Goal: Communication & Community: Answer question/provide support

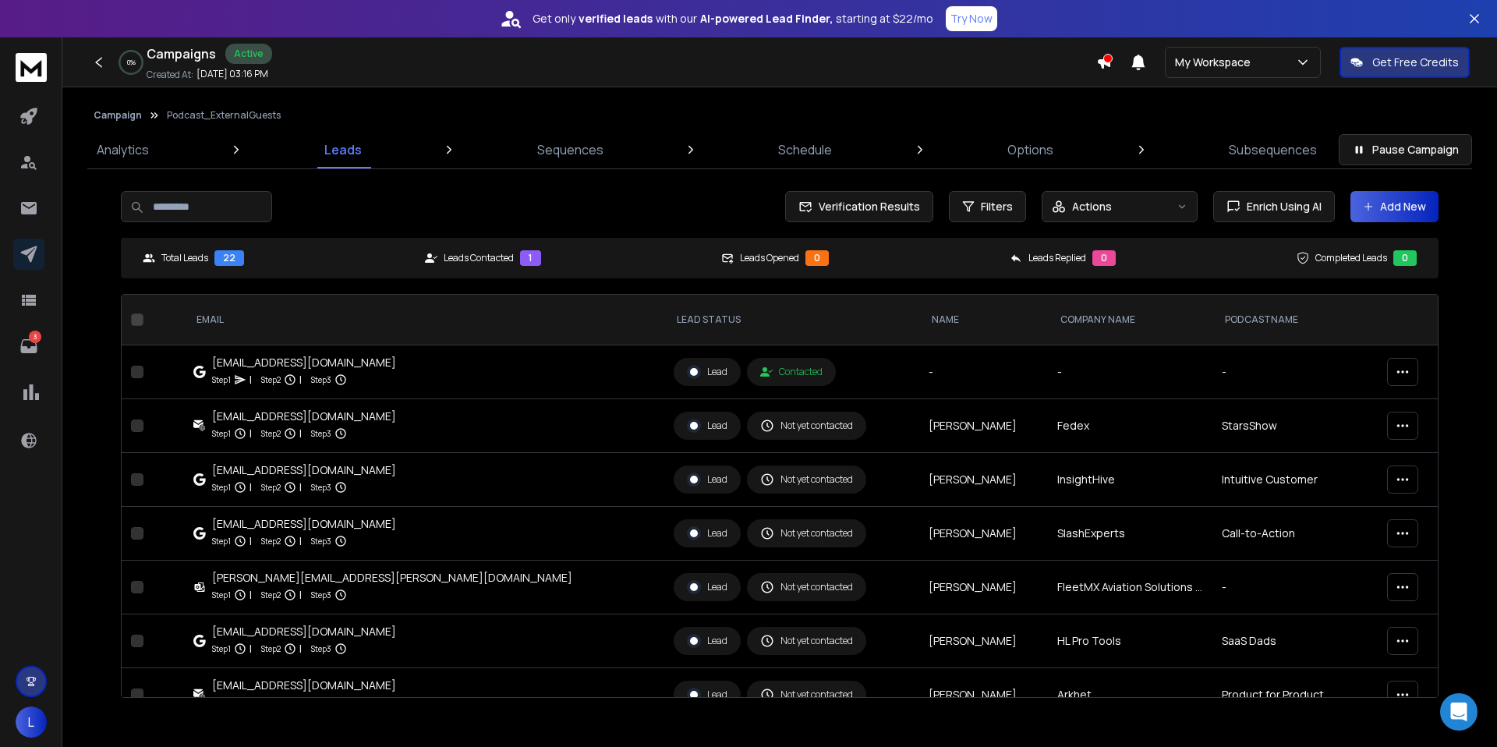
scroll to position [336, 0]
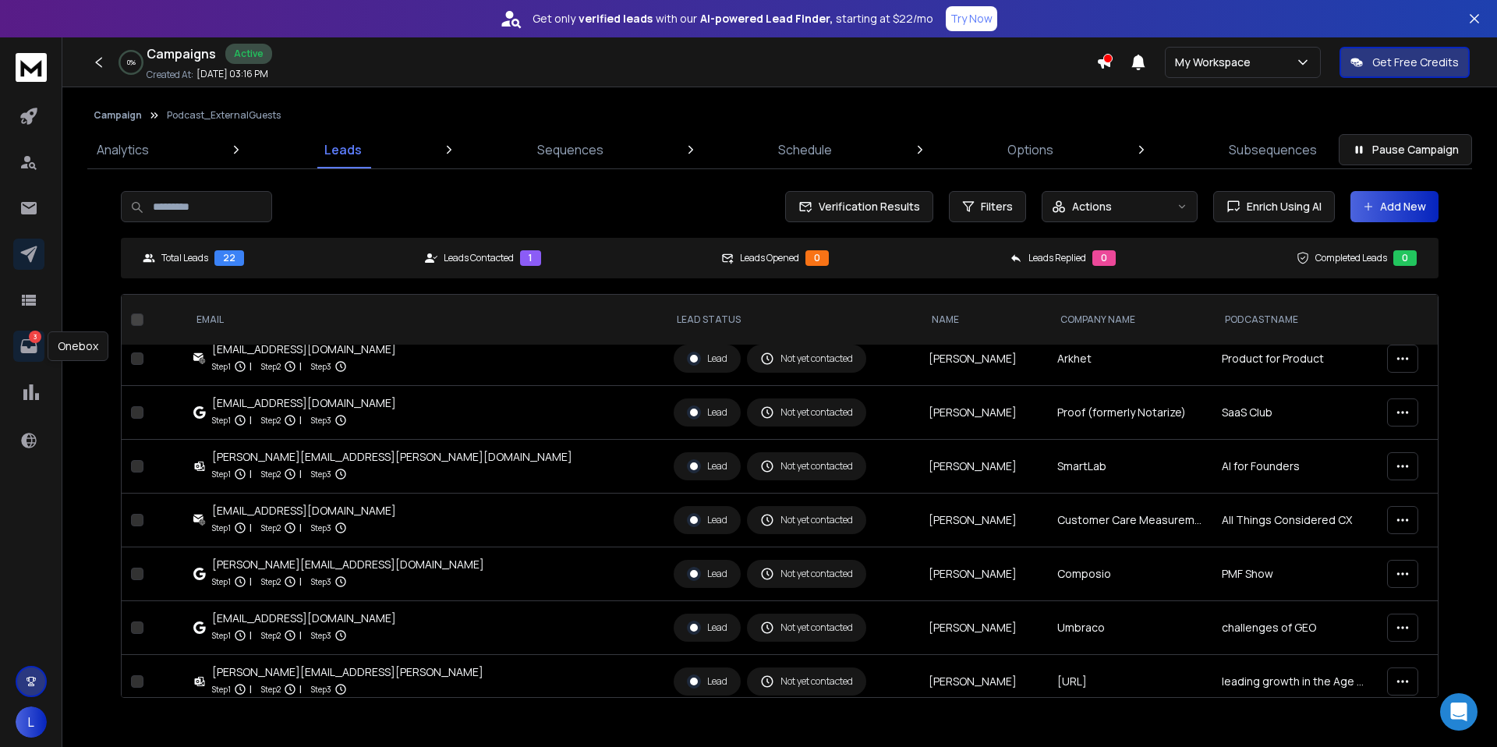
click at [37, 340] on p "3" at bounding box center [35, 337] width 12 height 12
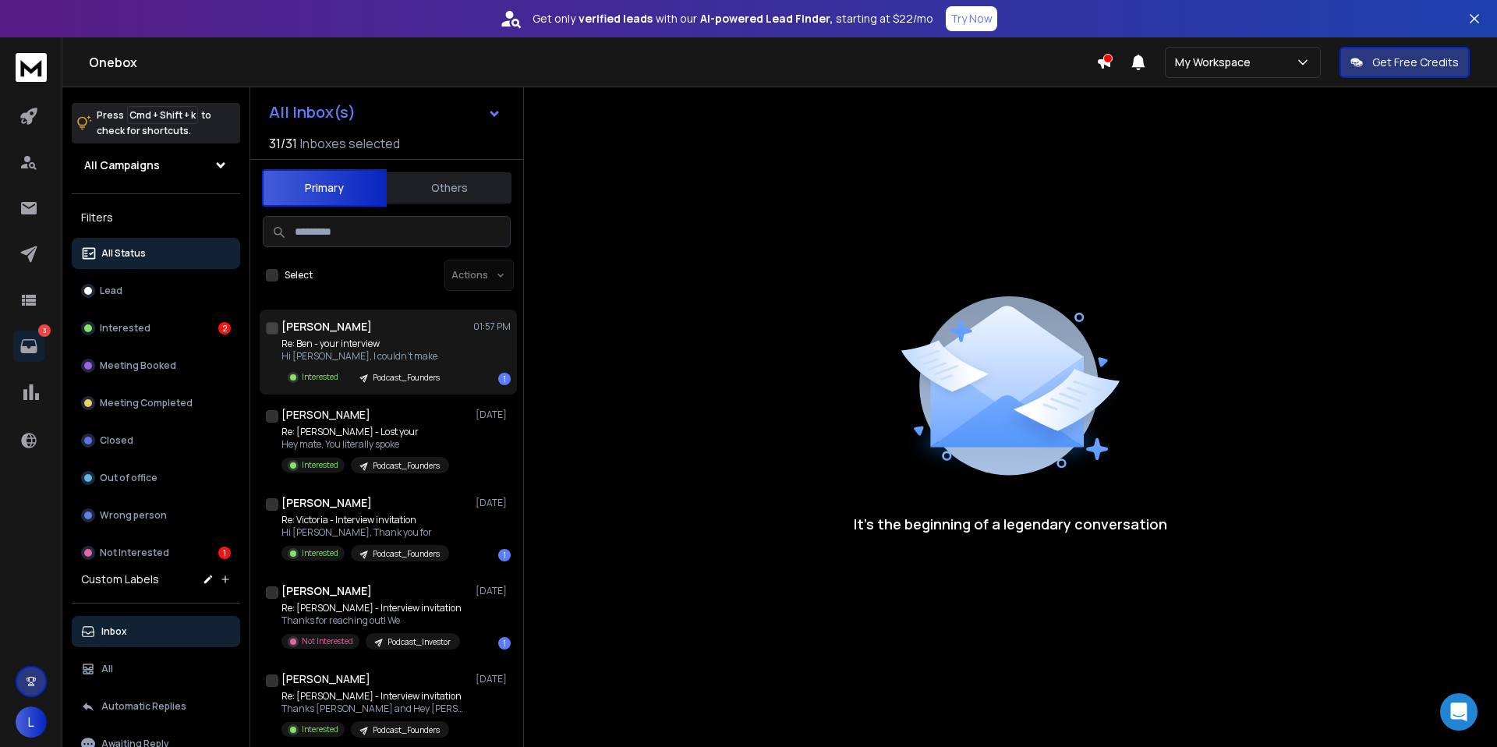
click at [373, 349] on p "Re: Ben - your interview" at bounding box center [366, 344] width 168 height 12
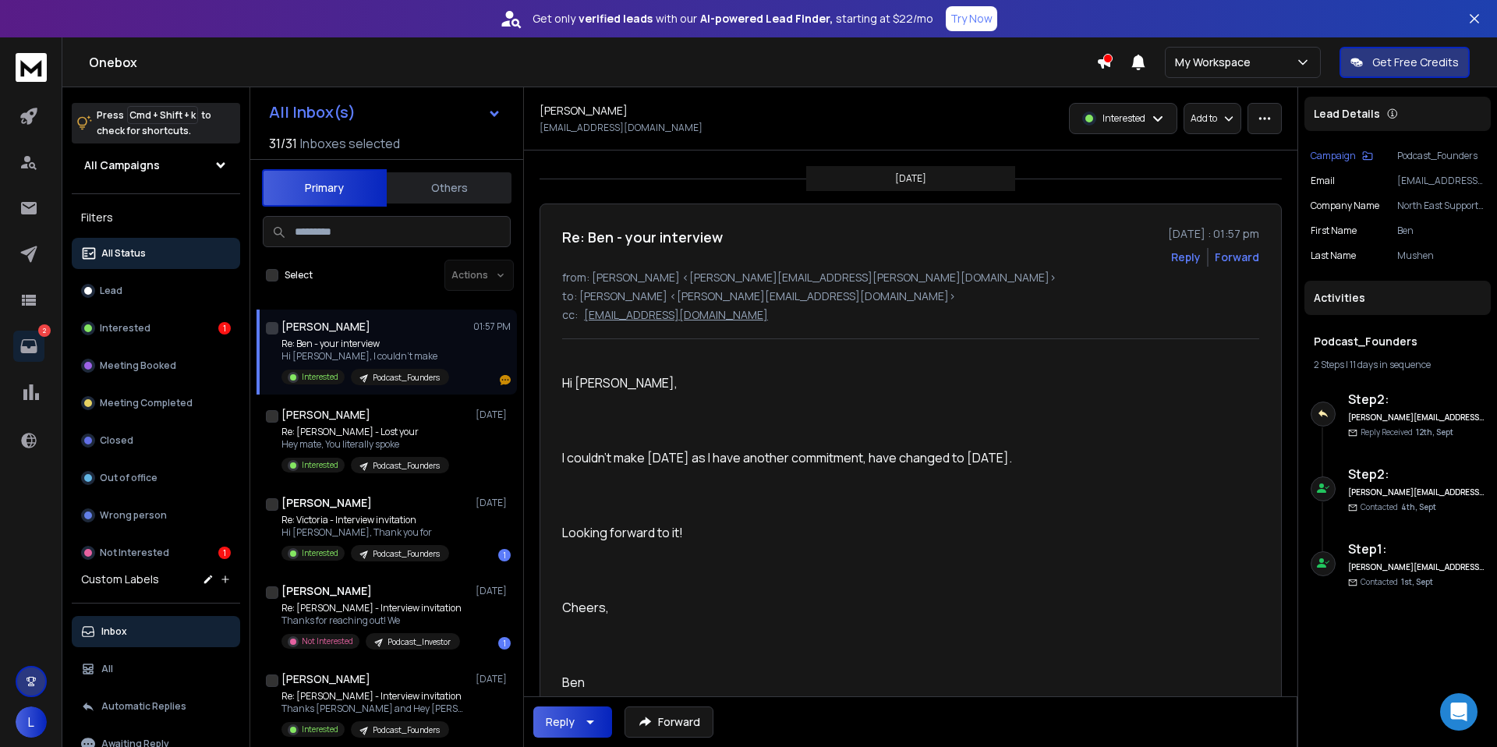
scroll to position [161, 0]
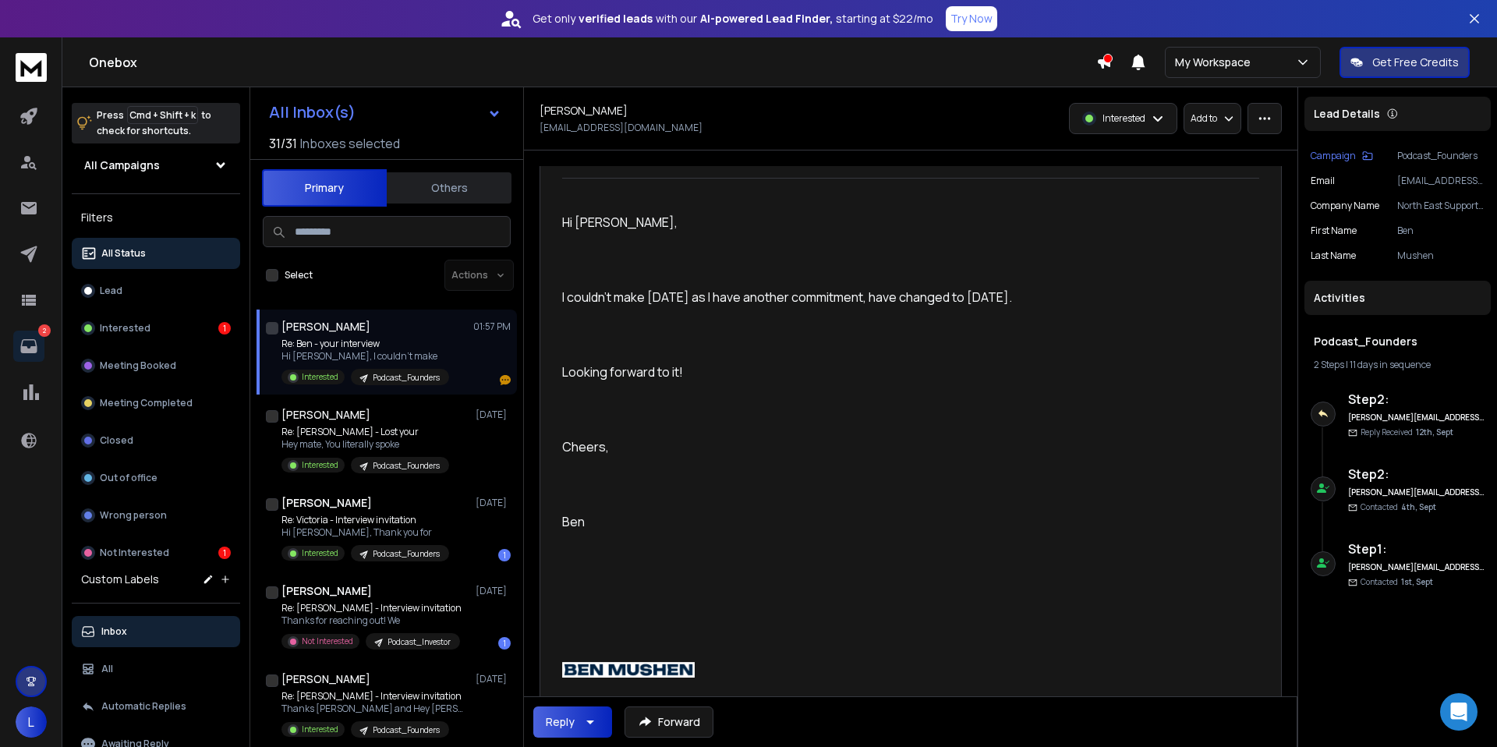
click at [556, 726] on div "Reply" at bounding box center [560, 722] width 29 height 16
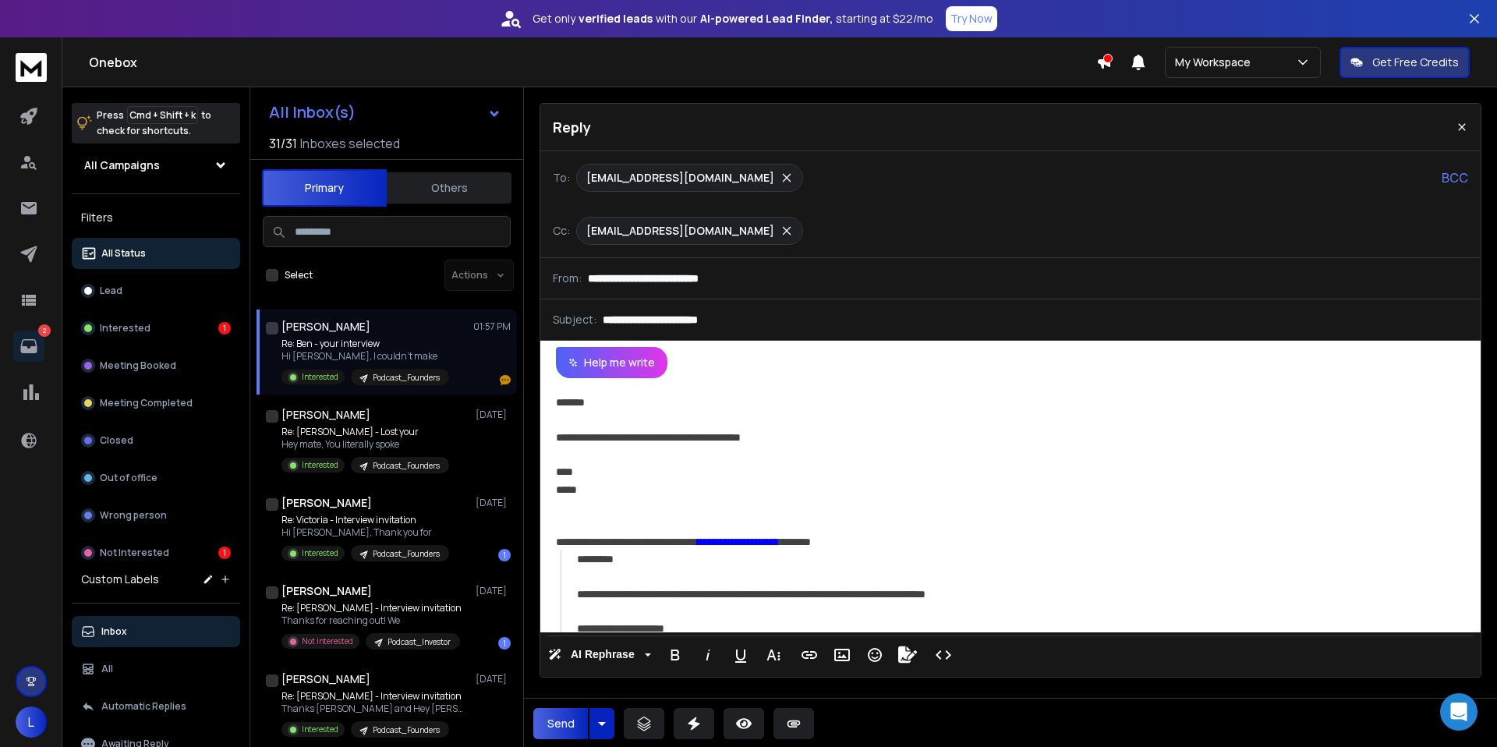
click at [550, 725] on button "Send" at bounding box center [560, 723] width 55 height 31
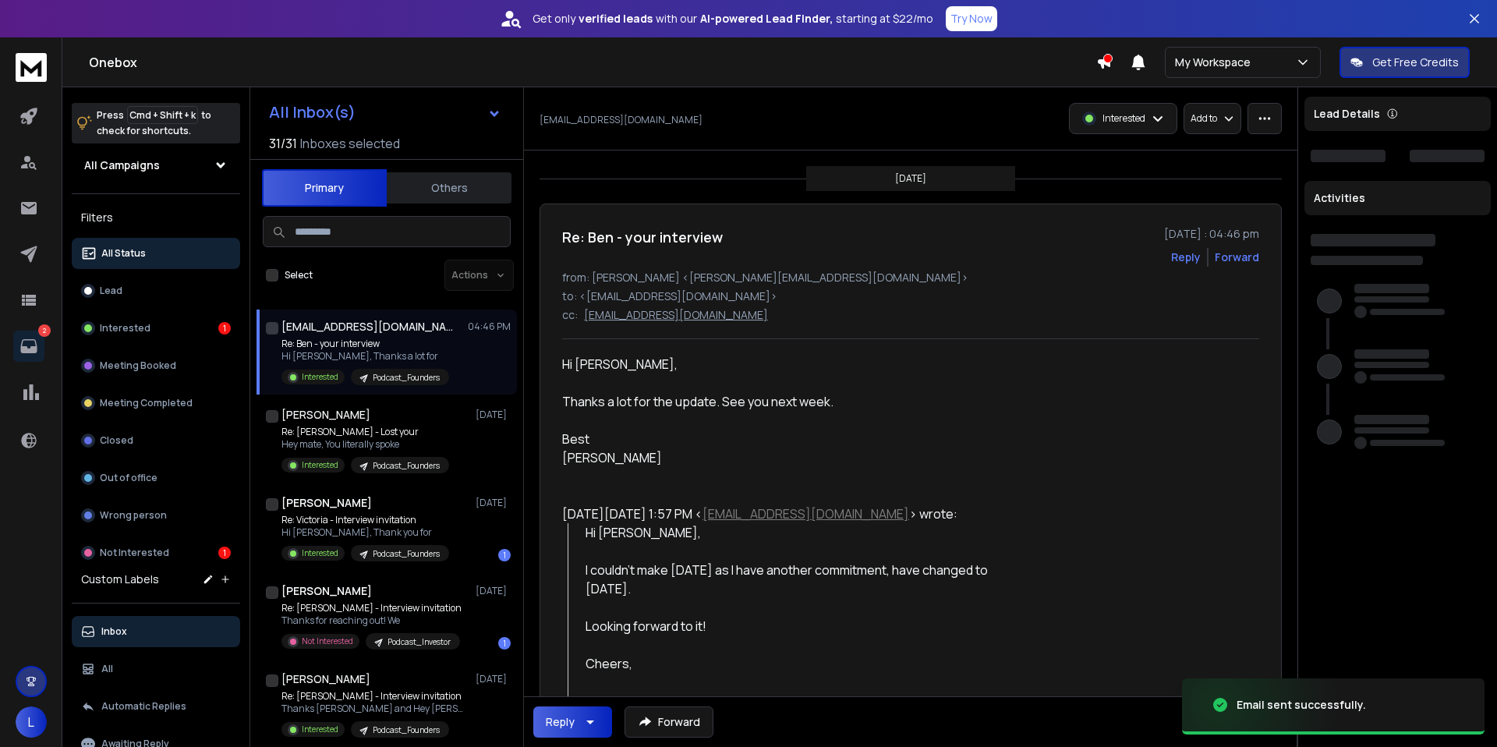
click at [272, 330] on button "button" at bounding box center [272, 328] width 12 height 12
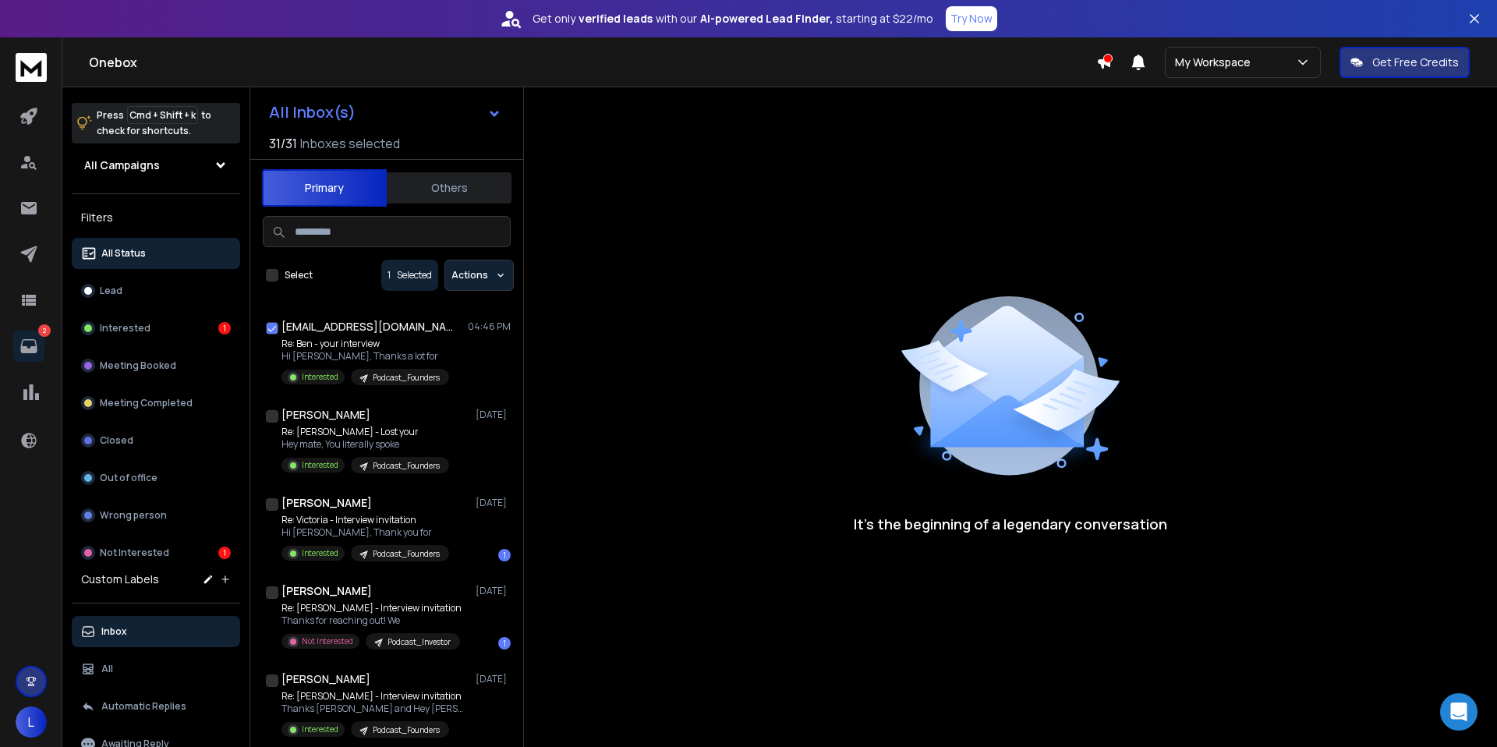
click at [503, 279] on icon "button" at bounding box center [500, 275] width 12 height 12
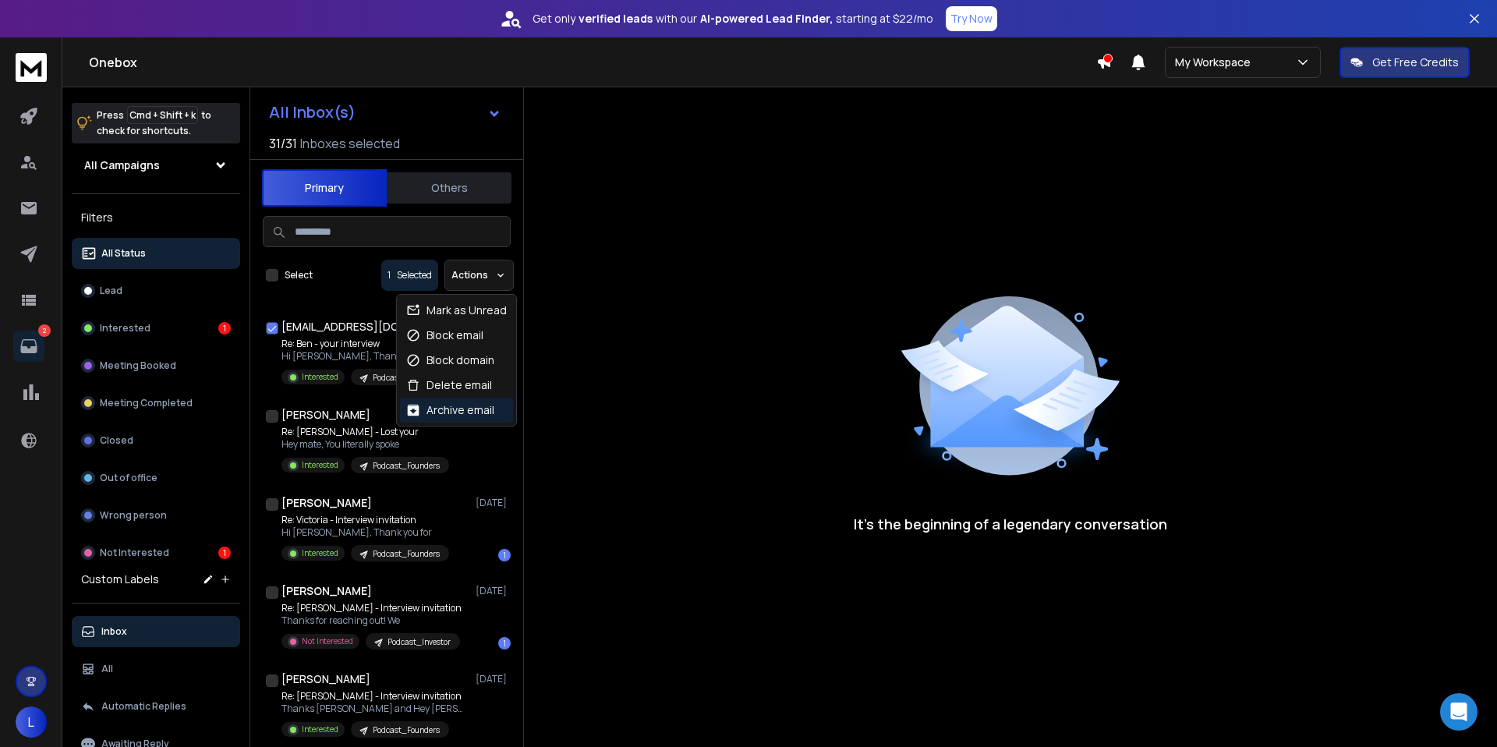
click at [470, 406] on div "Archive email" at bounding box center [450, 410] width 88 height 16
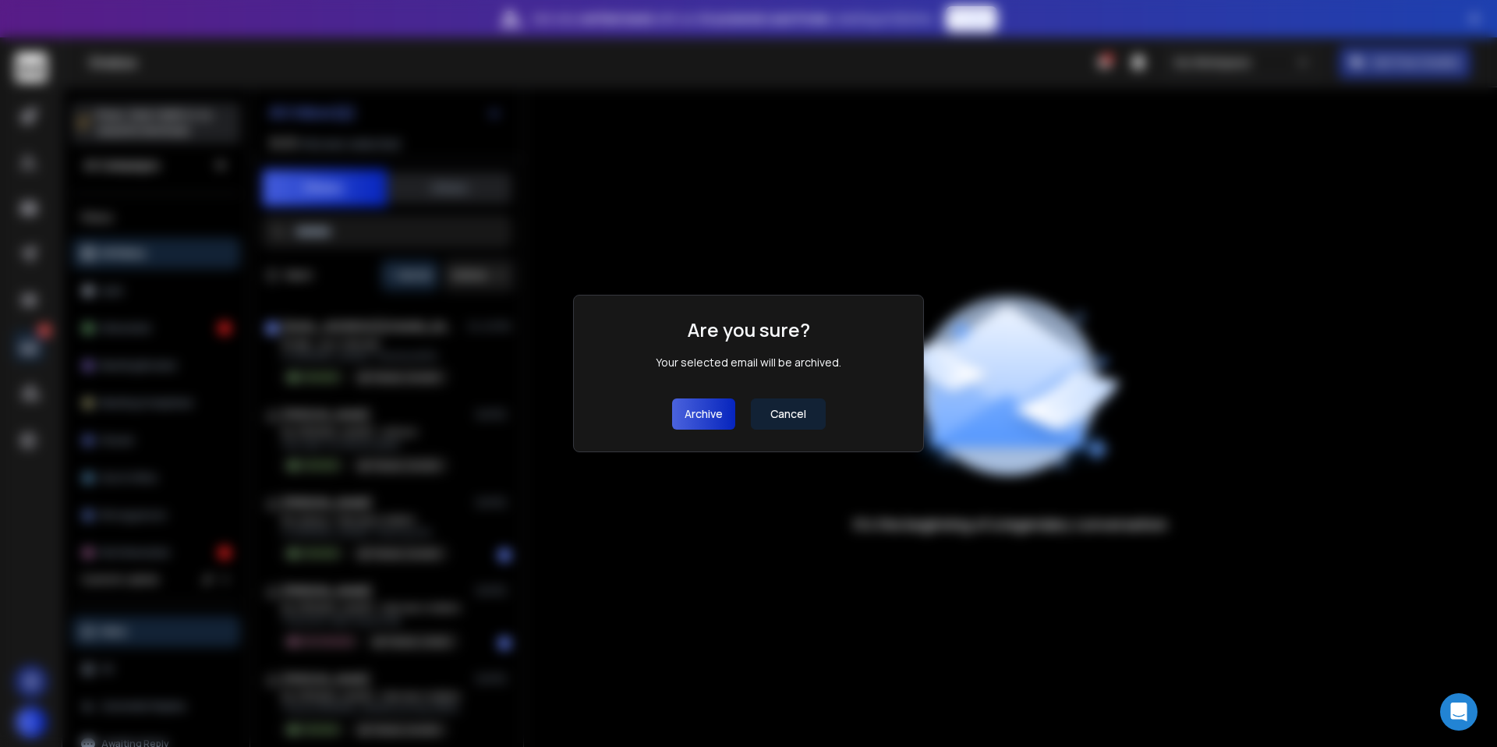
click at [707, 422] on button "archive" at bounding box center [703, 414] width 63 height 31
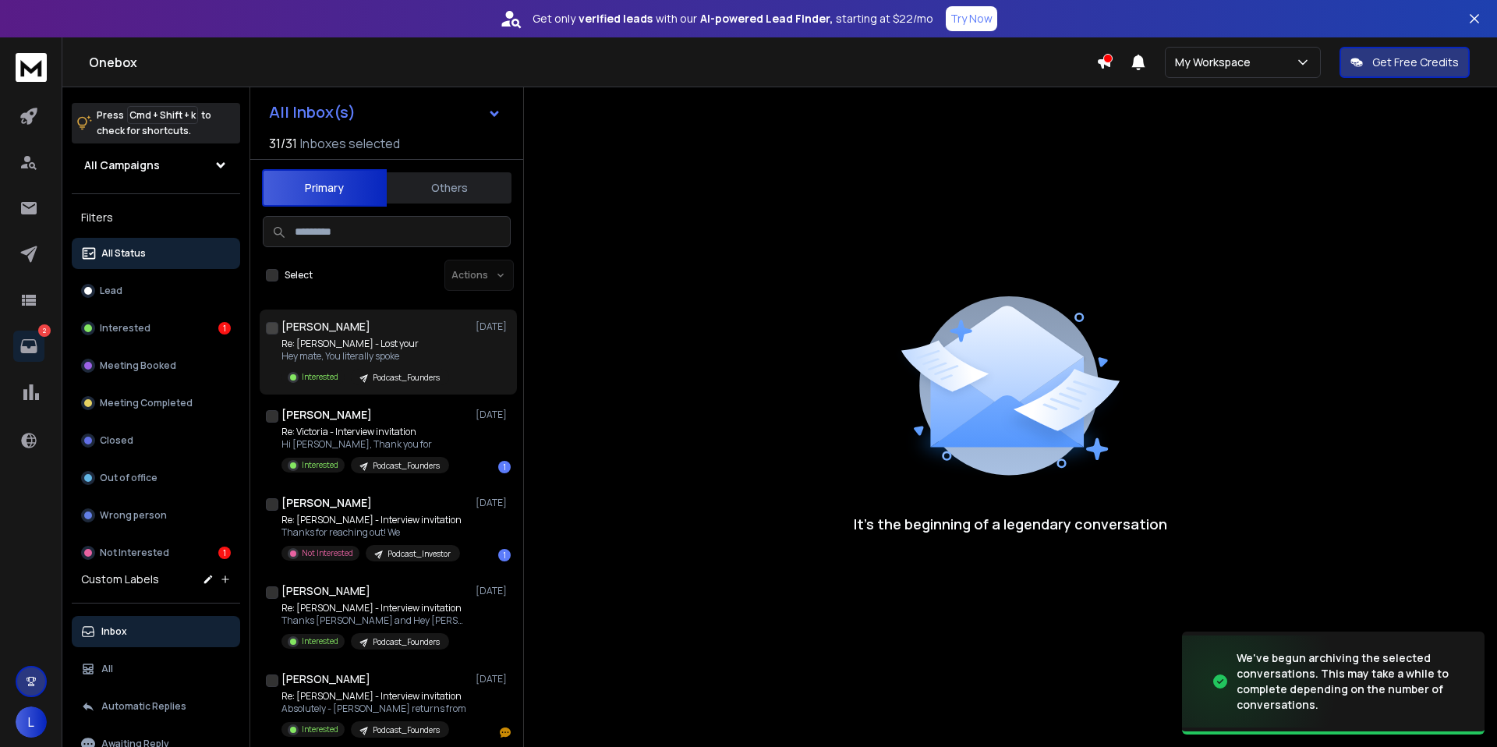
click at [328, 363] on div "Re: [PERSON_NAME] - Lost your Hey mate, You literally spoke Interested Podcast_…" at bounding box center [366, 362] width 168 height 48
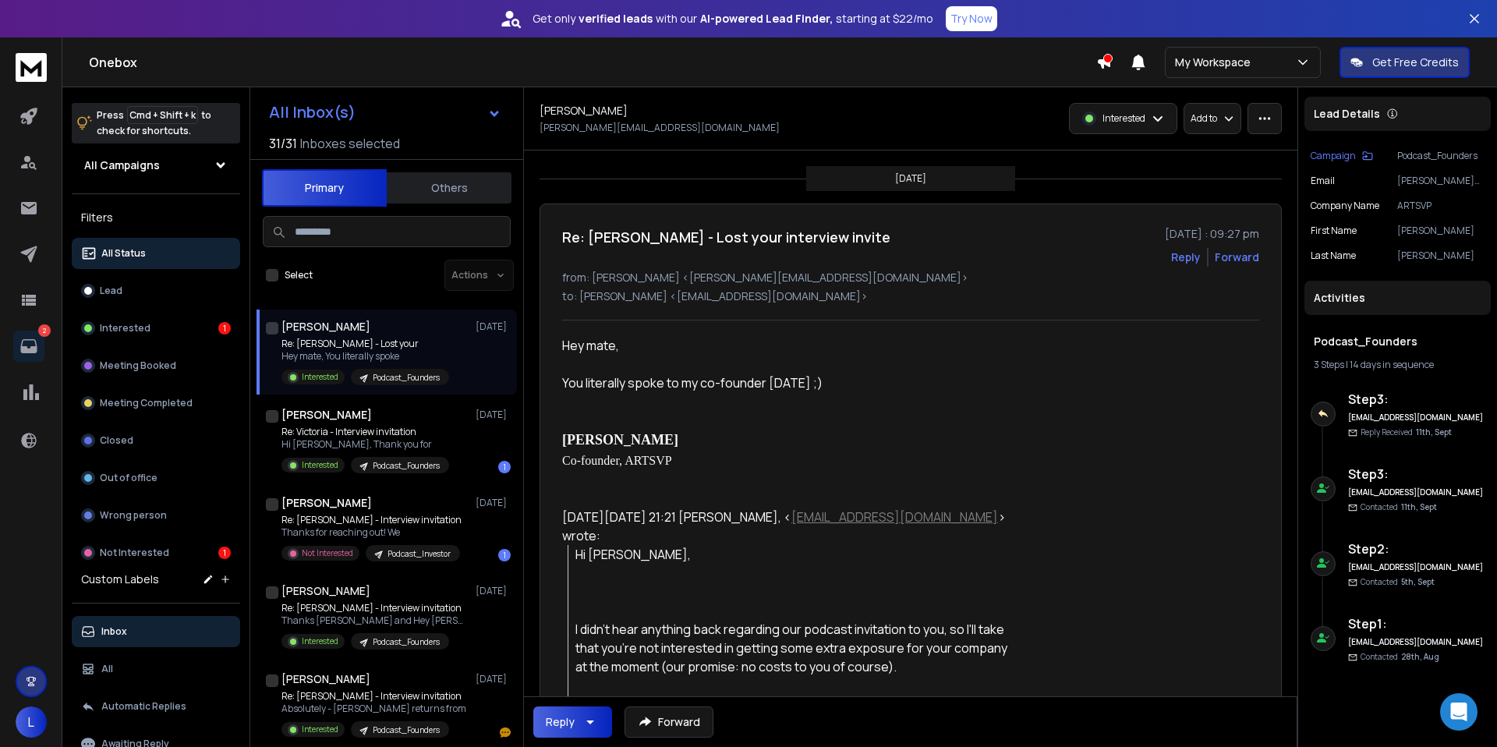
click at [555, 741] on div "Reply Forward" at bounding box center [911, 721] width 774 height 51
click at [555, 731] on div "Reply" at bounding box center [573, 722] width 54 height 19
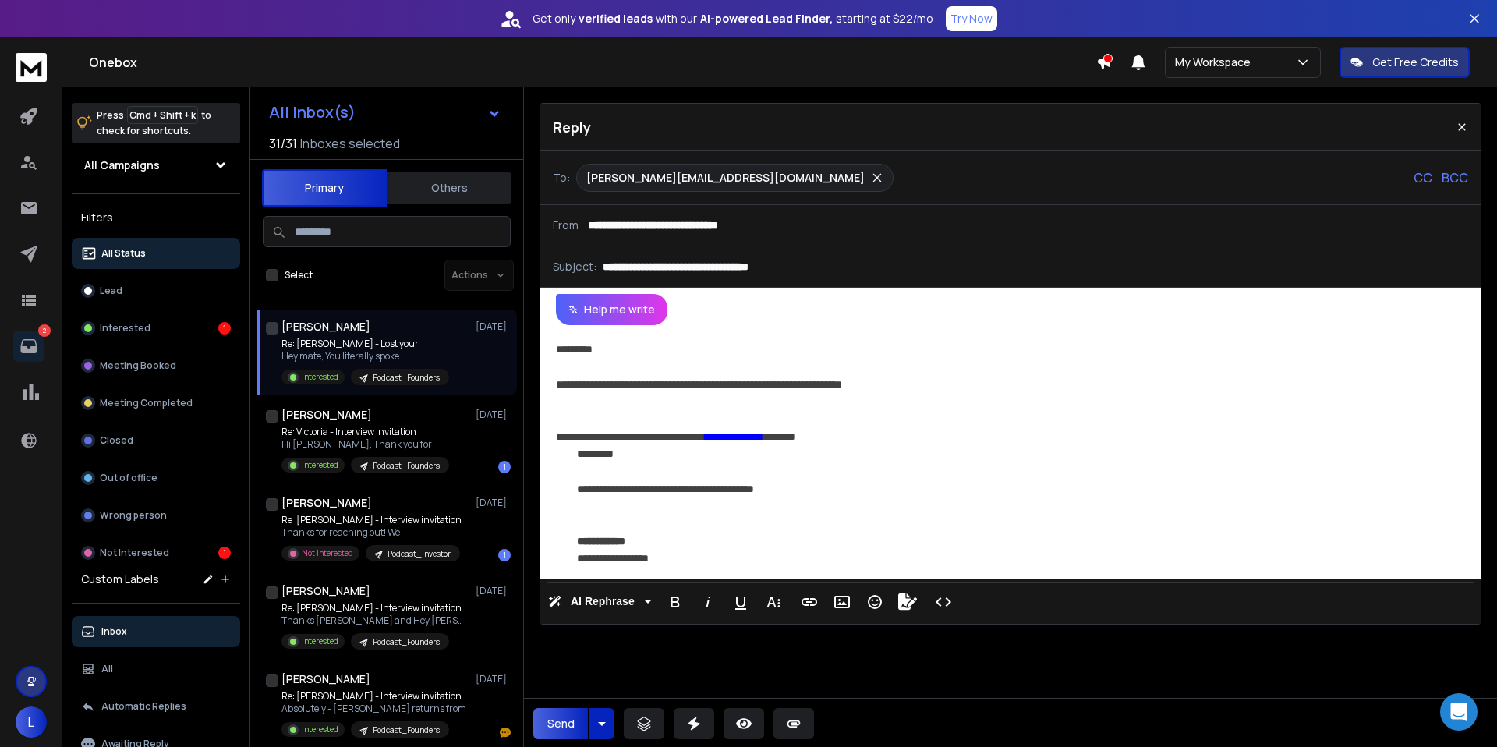
click at [824, 383] on div "**********" at bounding box center [1008, 384] width 905 height 17
click at [928, 384] on div "**********" at bounding box center [1008, 384] width 905 height 17
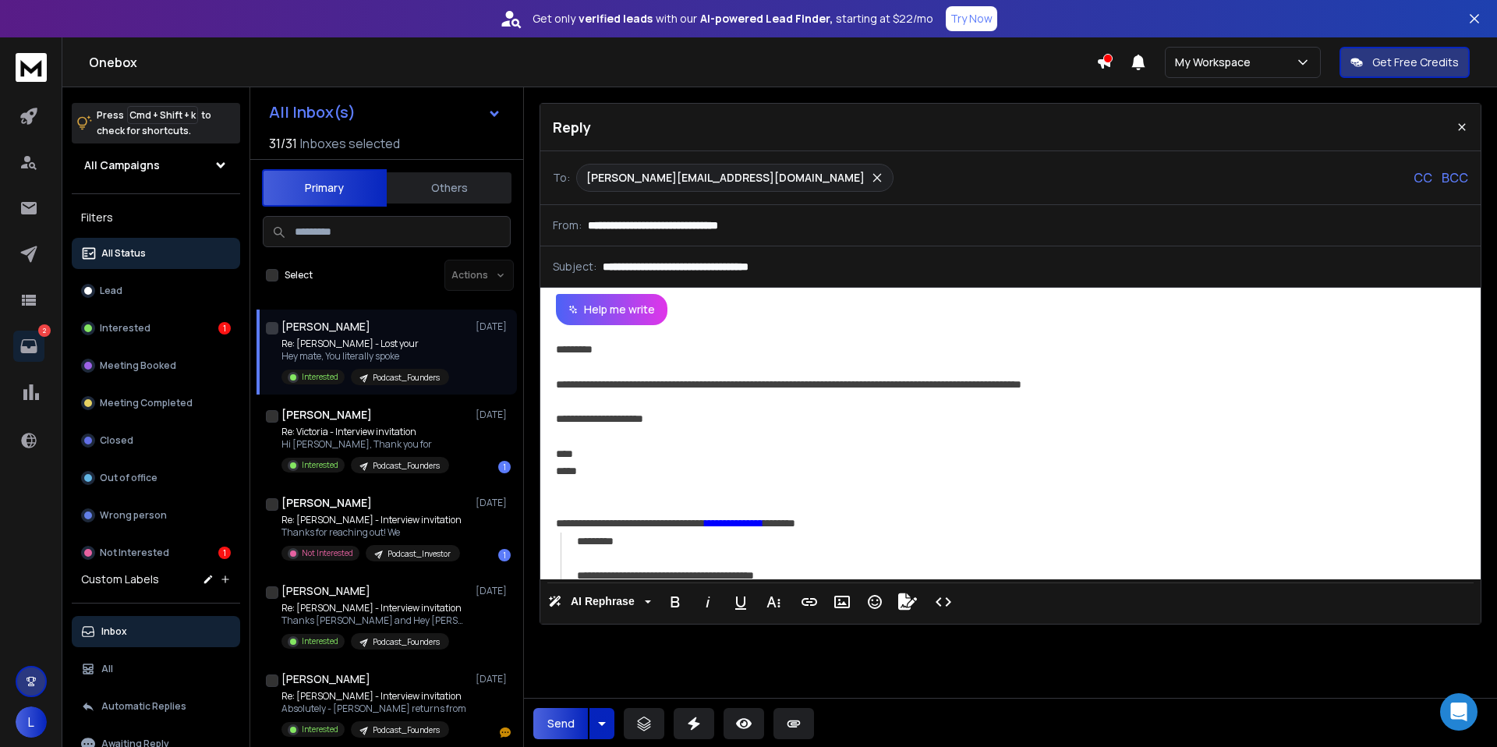
click at [653, 416] on div "**********" at bounding box center [1008, 418] width 905 height 17
click at [665, 420] on div "**********" at bounding box center [1008, 418] width 905 height 17
click at [747, 382] on div "**********" at bounding box center [1008, 384] width 905 height 17
click at [1055, 384] on div "**********" at bounding box center [1008, 384] width 905 height 17
click at [571, 720] on button "Send" at bounding box center [560, 723] width 55 height 31
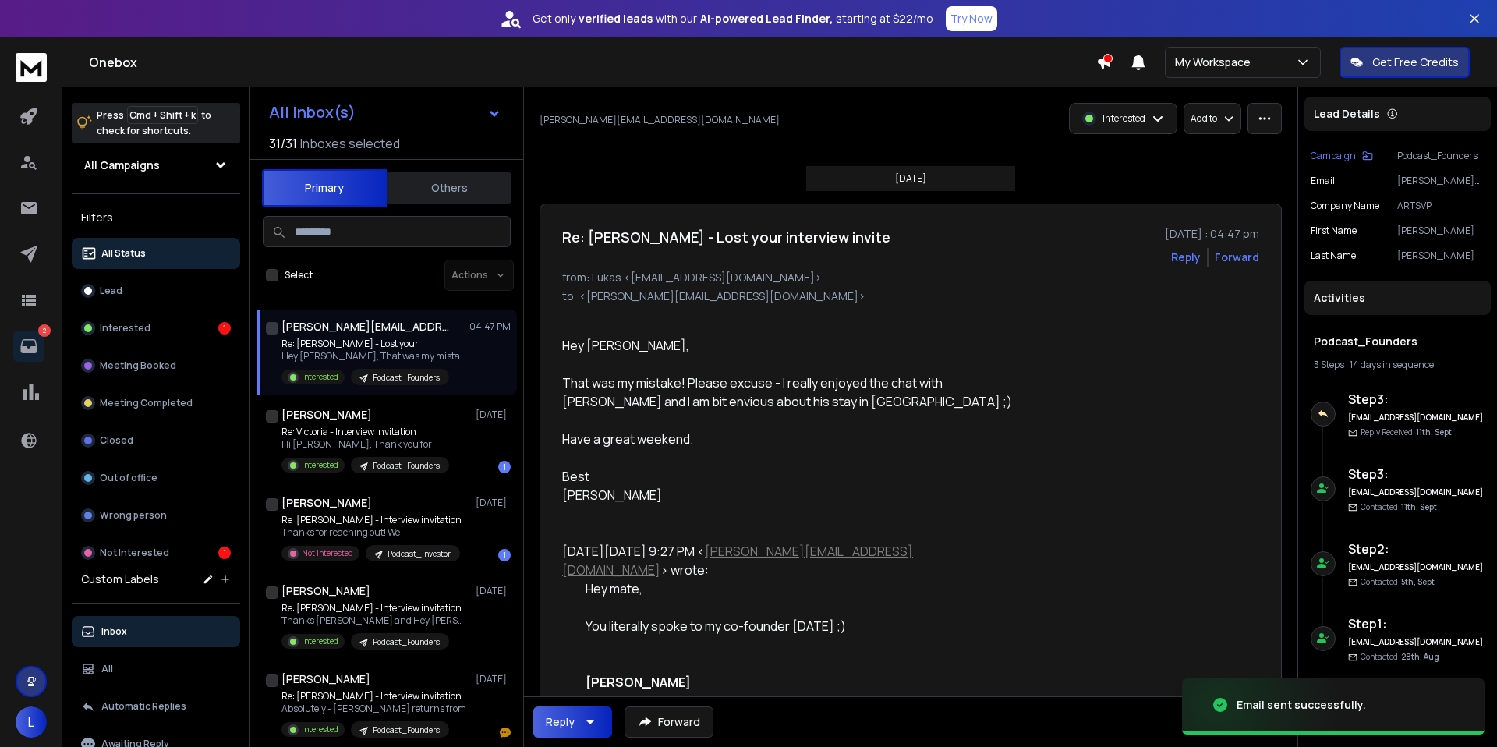
click at [271, 332] on button "button" at bounding box center [272, 328] width 12 height 12
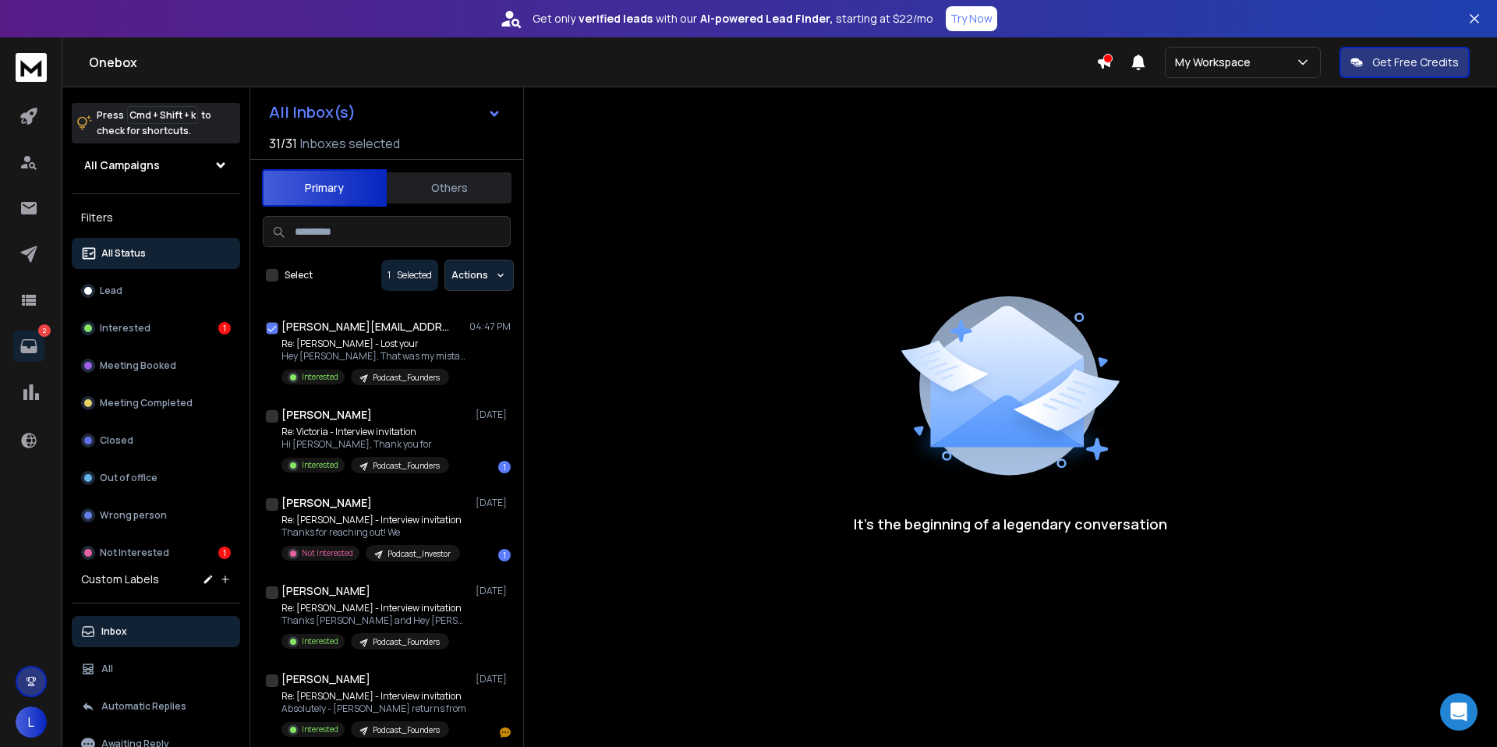
click at [507, 271] on button "Actions" at bounding box center [479, 275] width 69 height 31
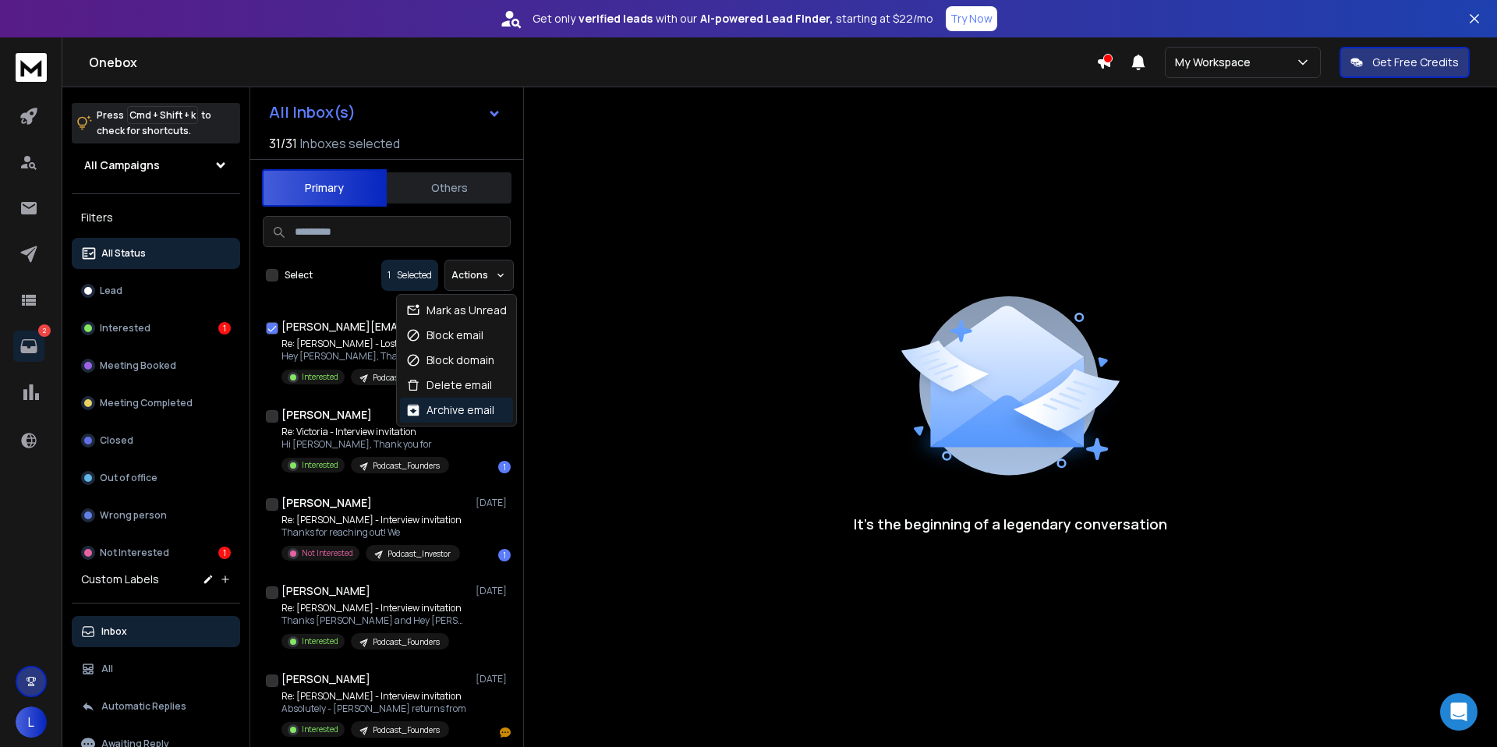
click at [464, 412] on div "Archive email" at bounding box center [450, 410] width 88 height 16
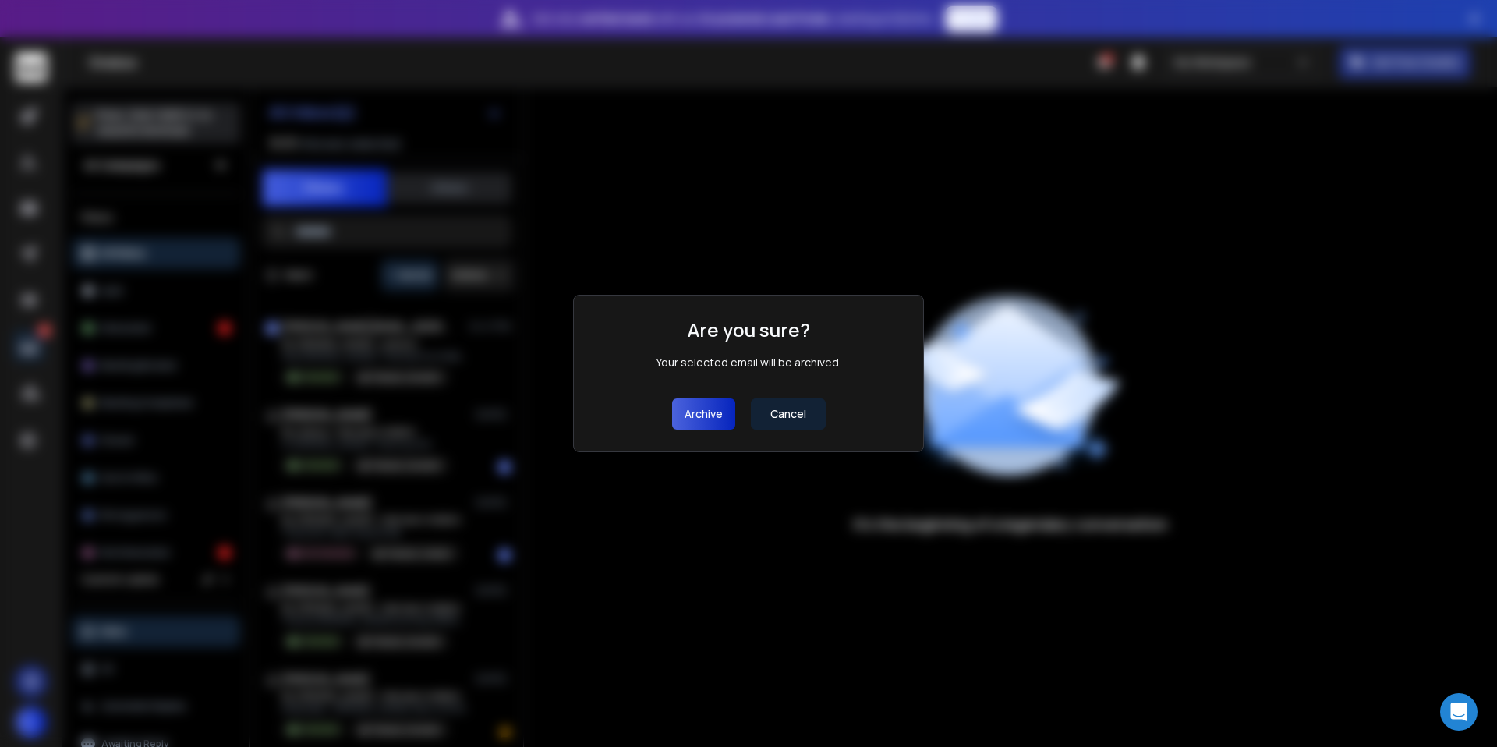
click at [713, 410] on p "archive" at bounding box center [704, 414] width 38 height 16
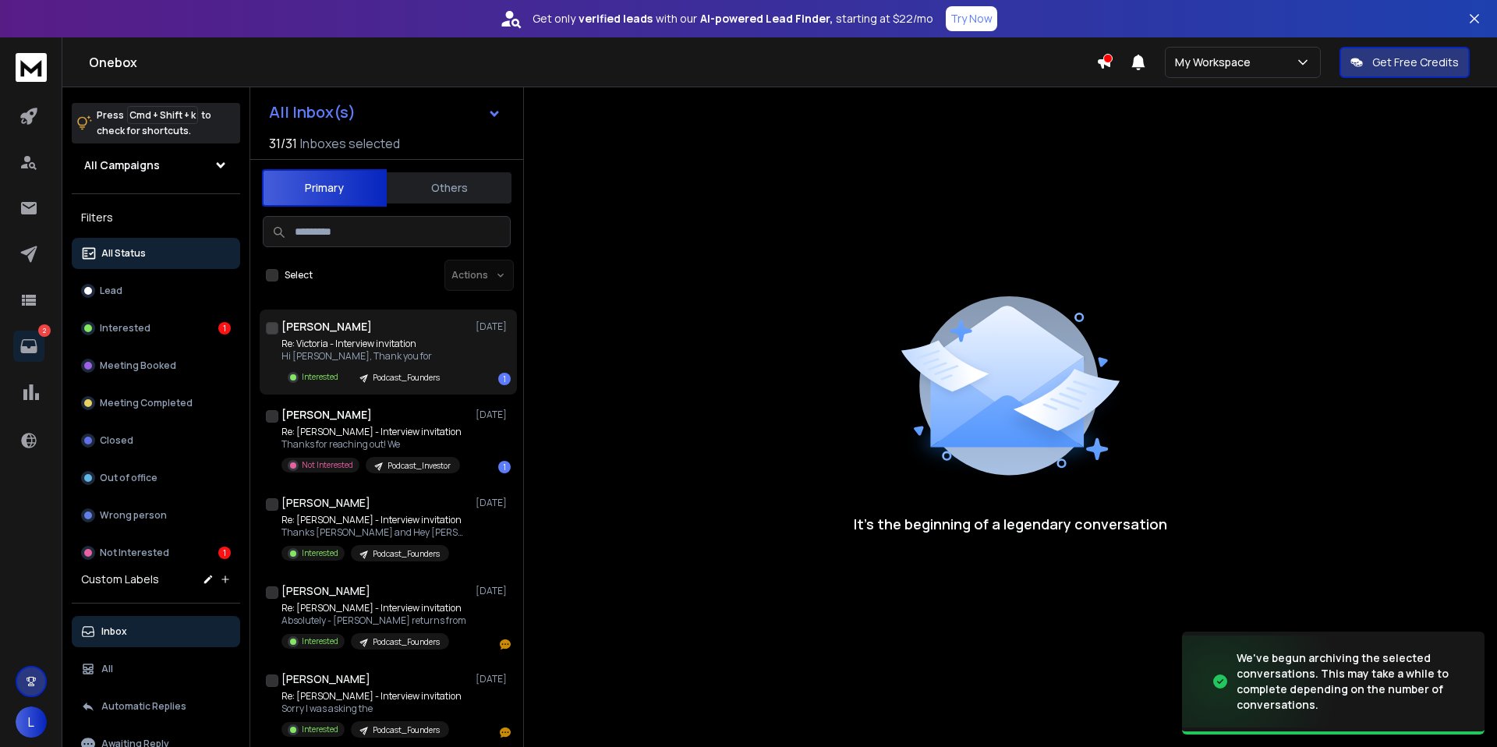
click at [362, 348] on p "Re: Victoria - Interview invitation" at bounding box center [366, 344] width 168 height 12
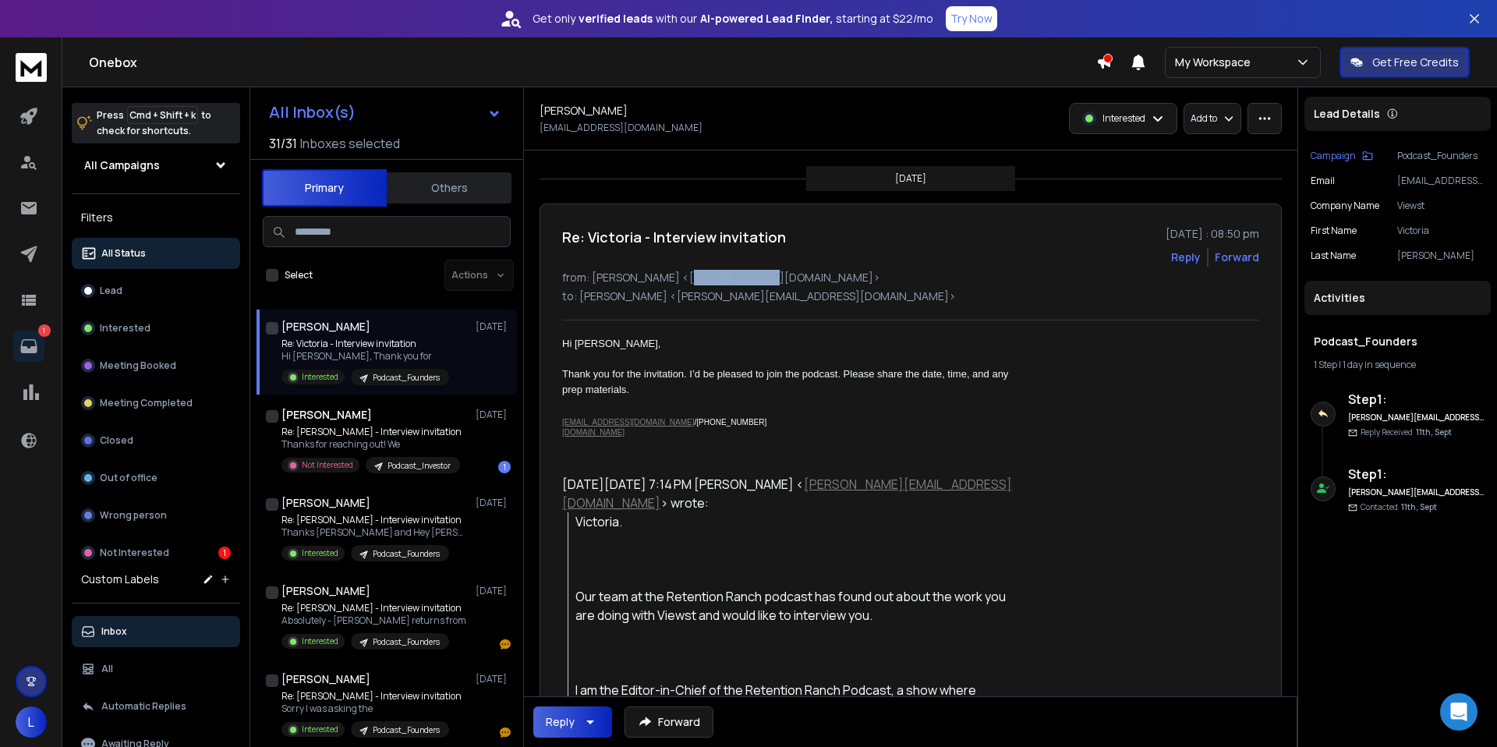
drag, startPoint x: 752, startPoint y: 278, endPoint x: 674, endPoint y: 278, distance: 78.0
click at [674, 278] on p "from: [PERSON_NAME] <[EMAIL_ADDRESS][DOMAIN_NAME]>" at bounding box center [910, 278] width 697 height 16
copy p "[EMAIL_ADDRESS][DOMAIN_NAME]"
click at [750, 278] on p "from: [PERSON_NAME] <[EMAIL_ADDRESS][DOMAIN_NAME]>" at bounding box center [910, 278] width 697 height 16
drag, startPoint x: 753, startPoint y: 278, endPoint x: 674, endPoint y: 276, distance: 78.8
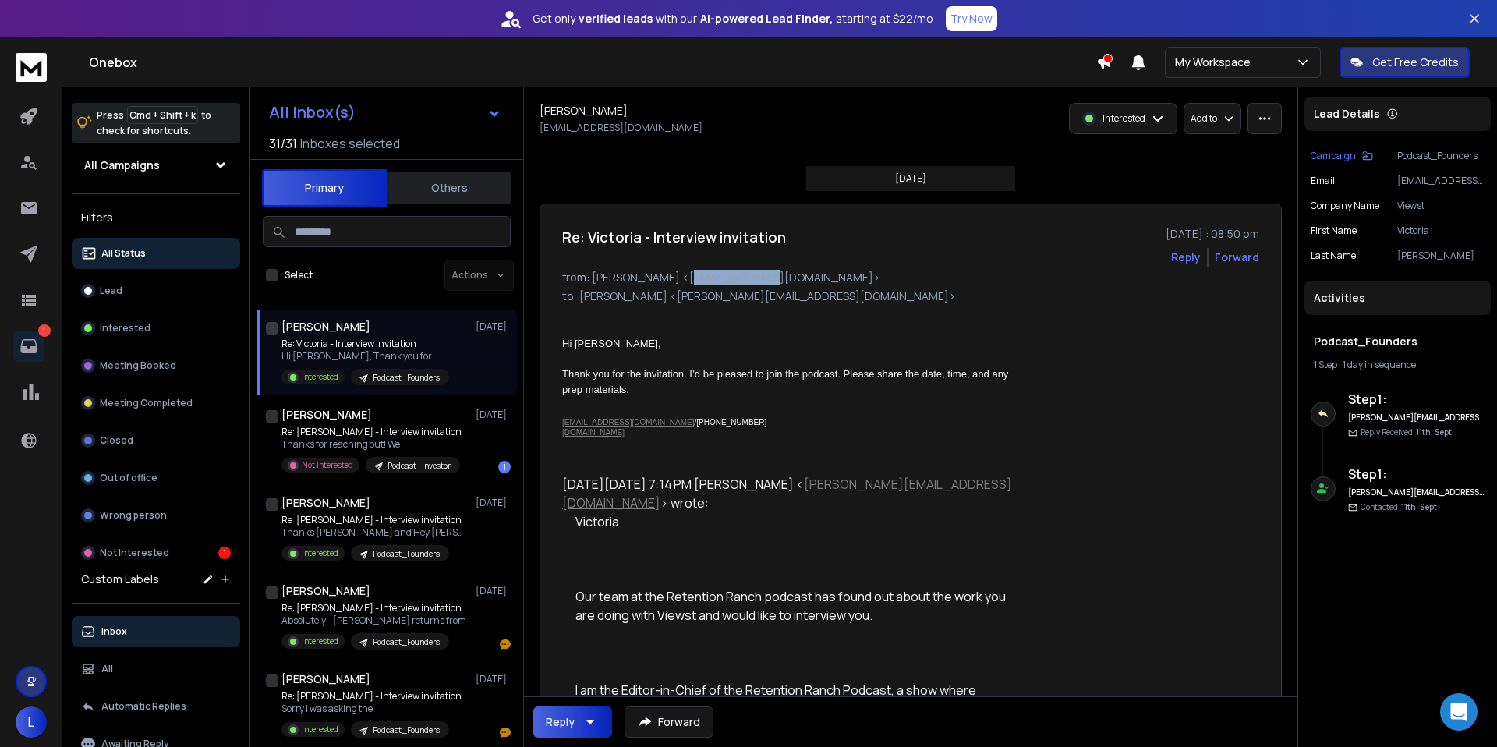
click at [674, 276] on p "from: [PERSON_NAME] <[EMAIL_ADDRESS][DOMAIN_NAME]>" at bounding box center [910, 278] width 697 height 16
copy p "[EMAIL_ADDRESS][DOMAIN_NAME]"
click at [583, 434] on link "[DOMAIN_NAME]" at bounding box center [593, 432] width 62 height 9
click at [112, 328] on p "Interested" at bounding box center [125, 328] width 51 height 12
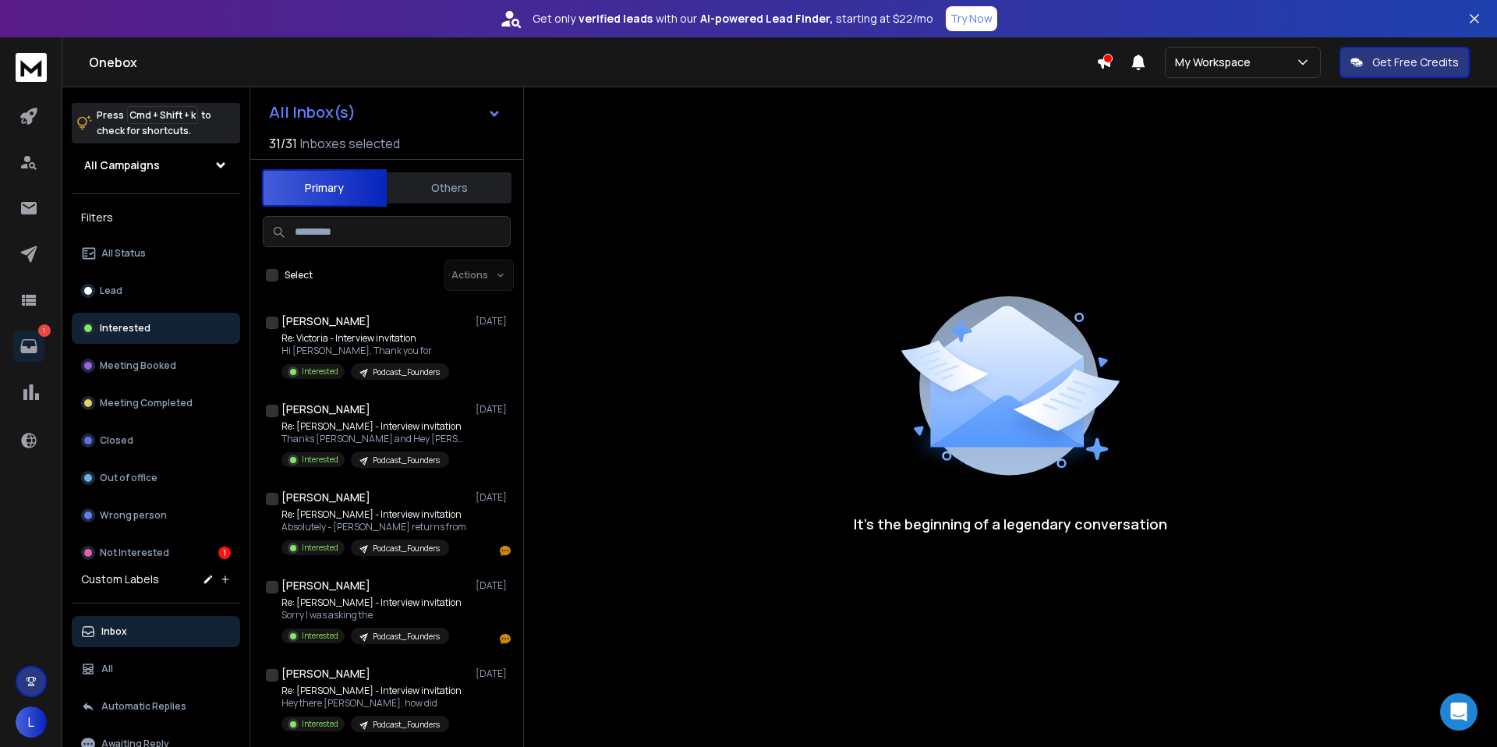
scroll to position [53, 0]
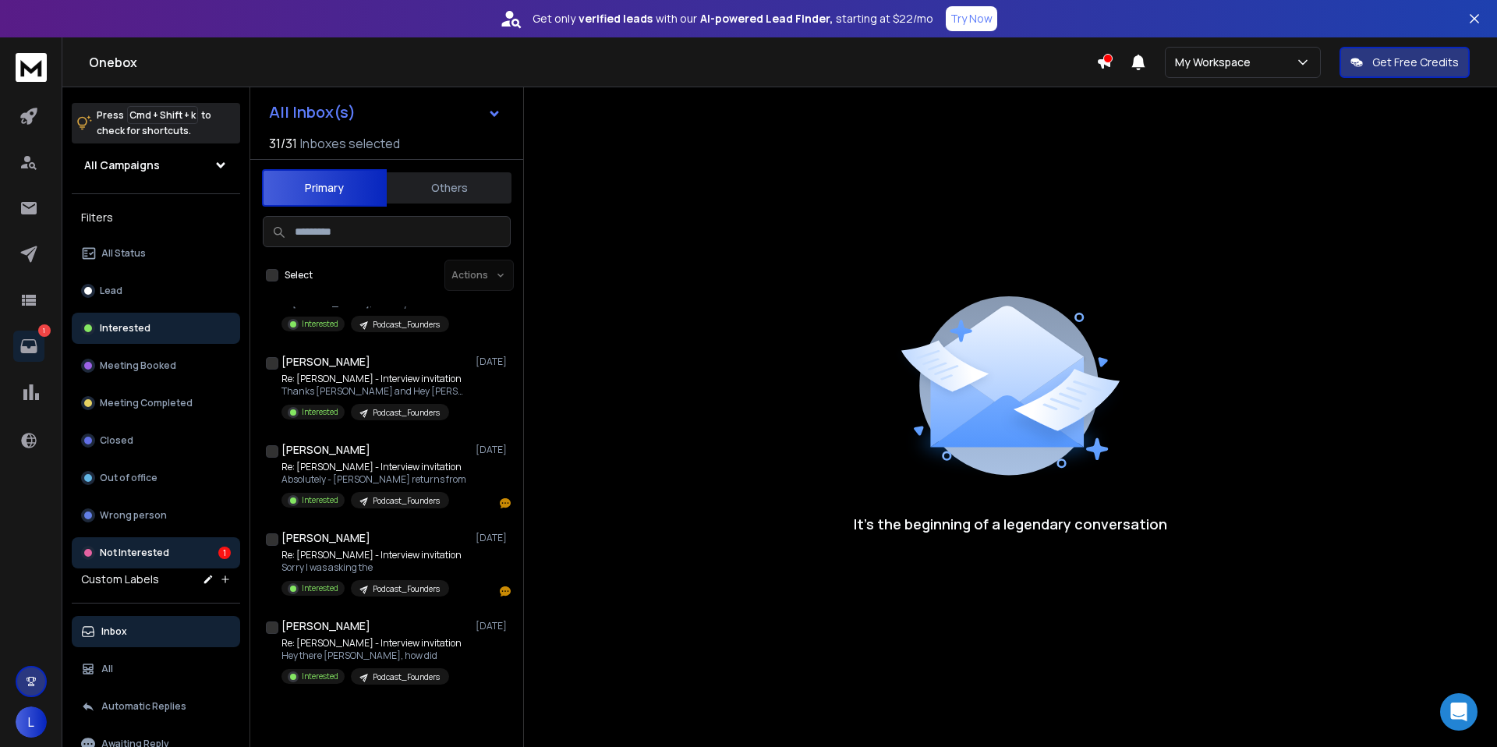
click at [134, 550] on p "Not Interested" at bounding box center [134, 553] width 69 height 12
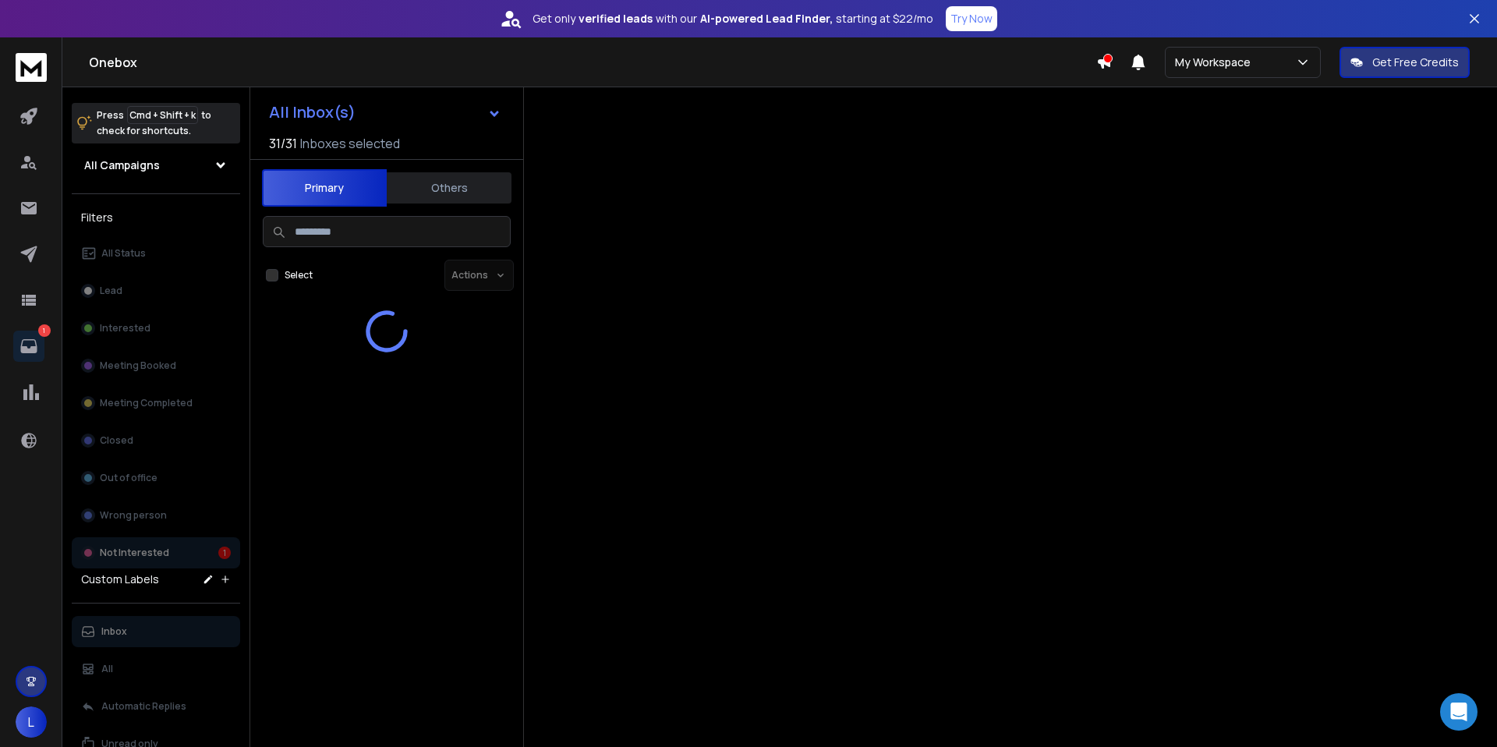
scroll to position [0, 0]
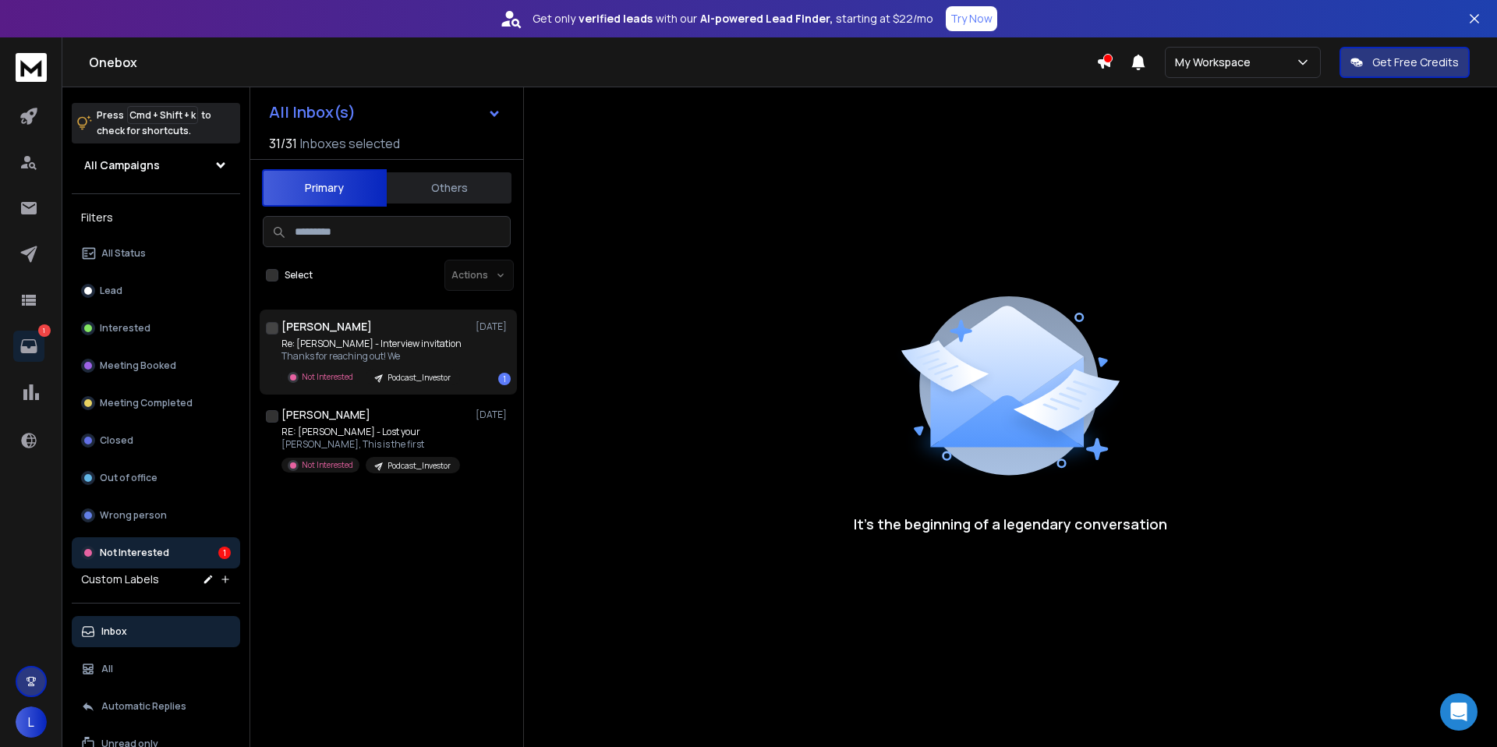
click at [371, 345] on p "Re: [PERSON_NAME] - Interview invitation" at bounding box center [372, 344] width 180 height 12
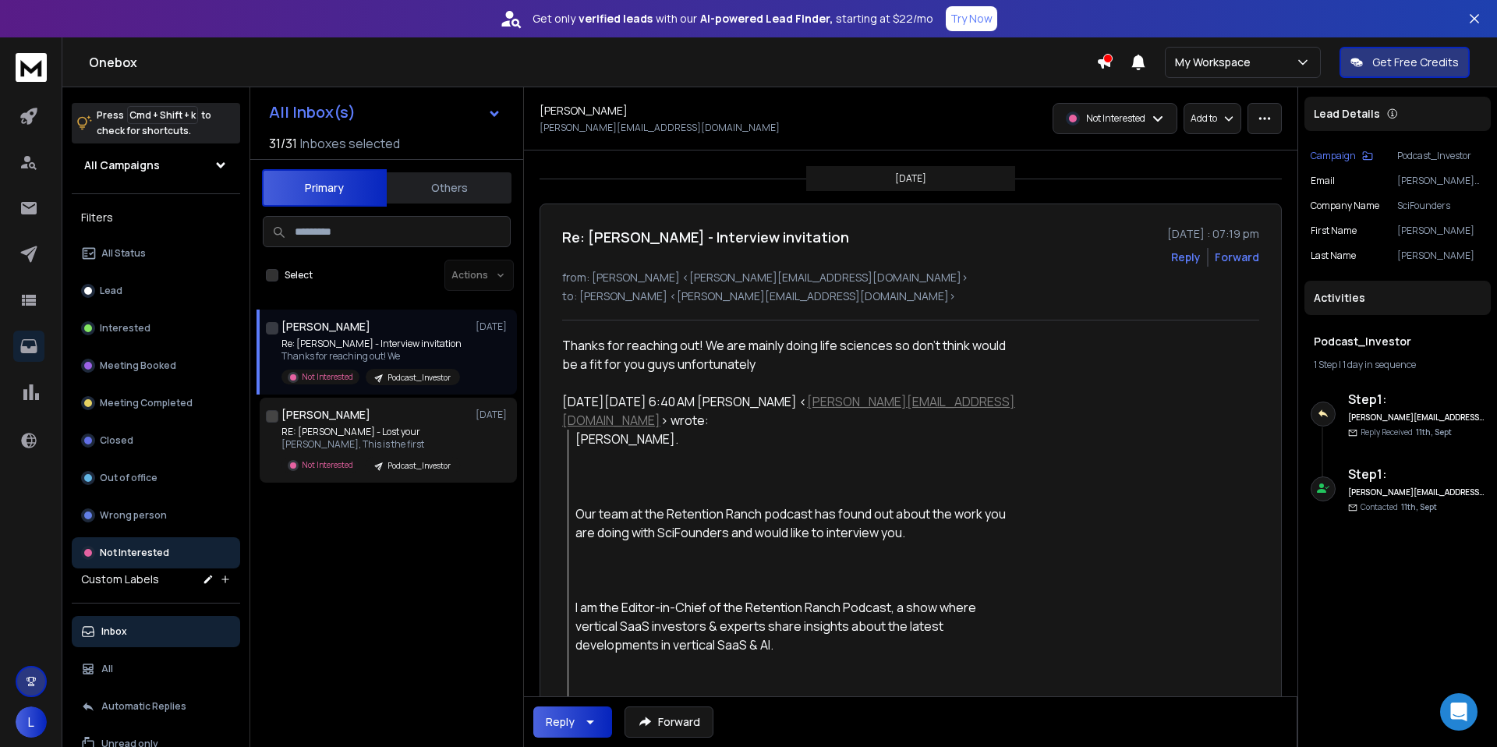
click at [345, 428] on p "RE: [PERSON_NAME] - Lost your" at bounding box center [371, 432] width 179 height 12
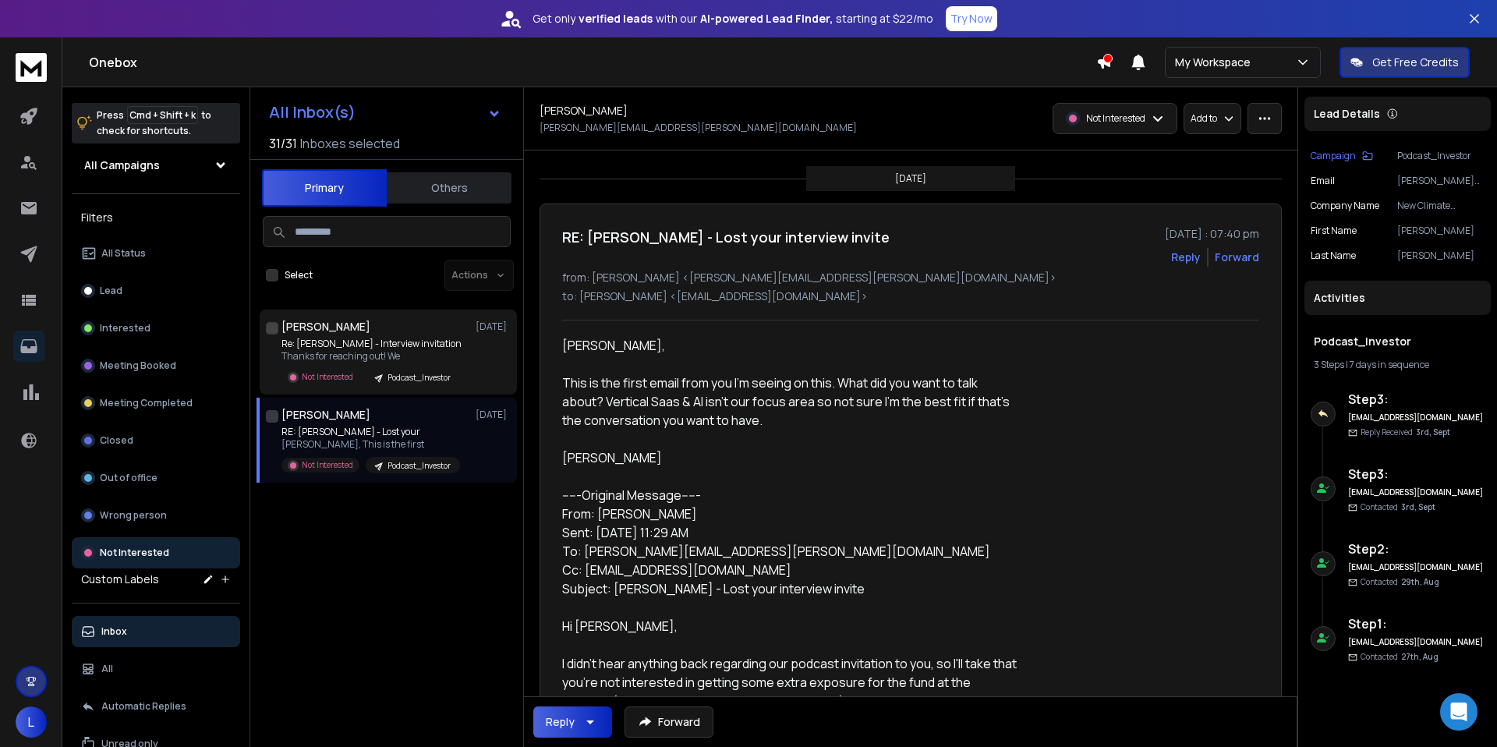
click at [313, 347] on p "Re: [PERSON_NAME] - Interview invitation" at bounding box center [372, 344] width 180 height 12
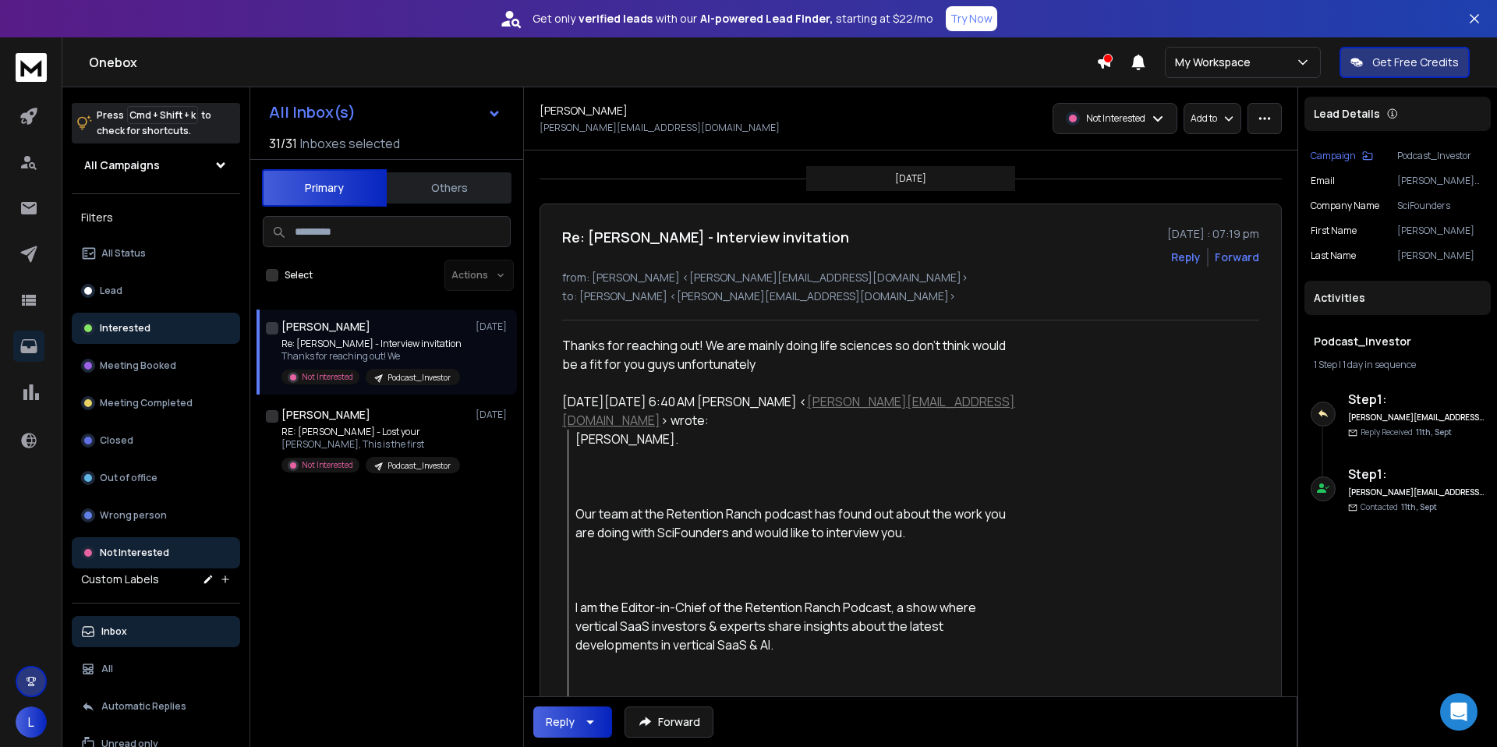
click at [127, 329] on p "Interested" at bounding box center [125, 328] width 51 height 12
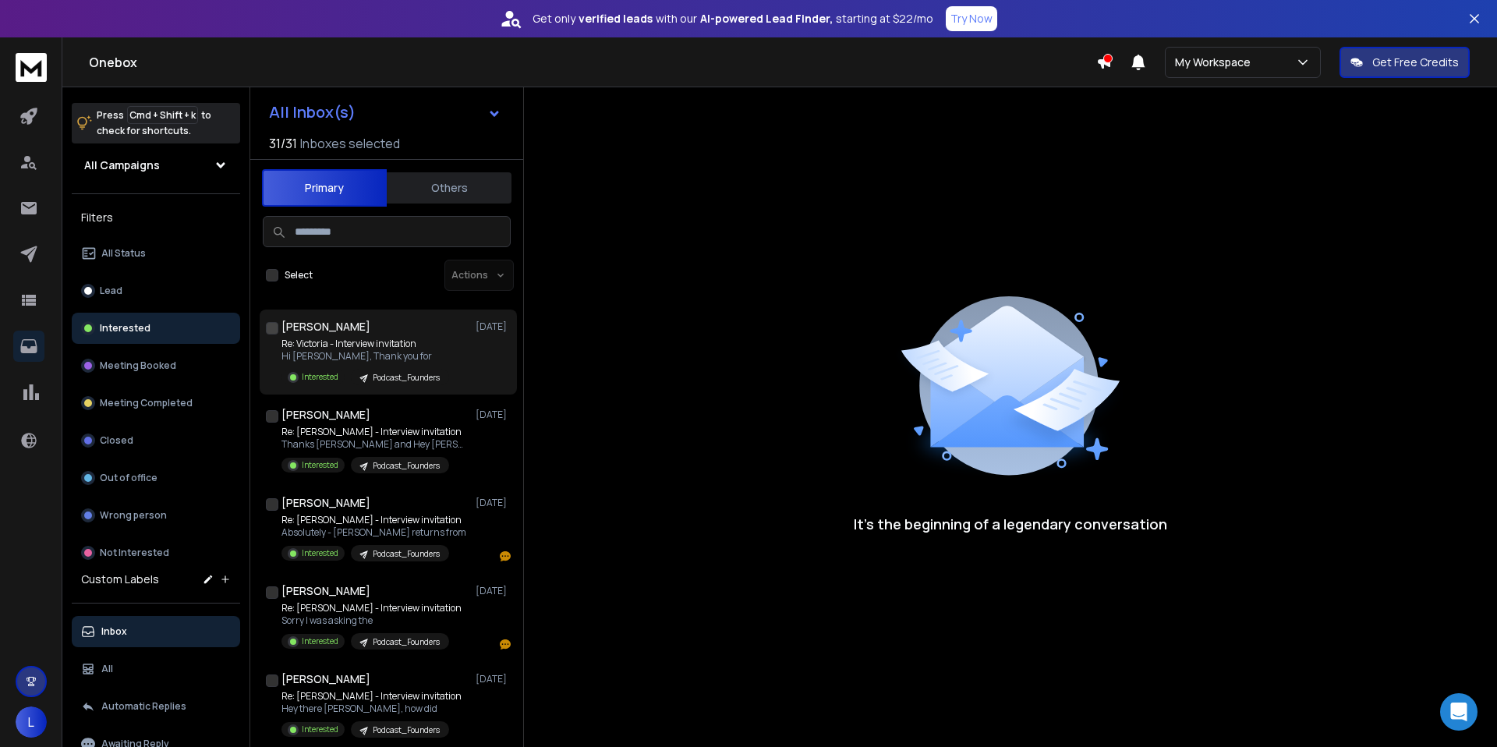
click at [360, 342] on p "Re: Victoria - Interview invitation" at bounding box center [366, 344] width 168 height 12
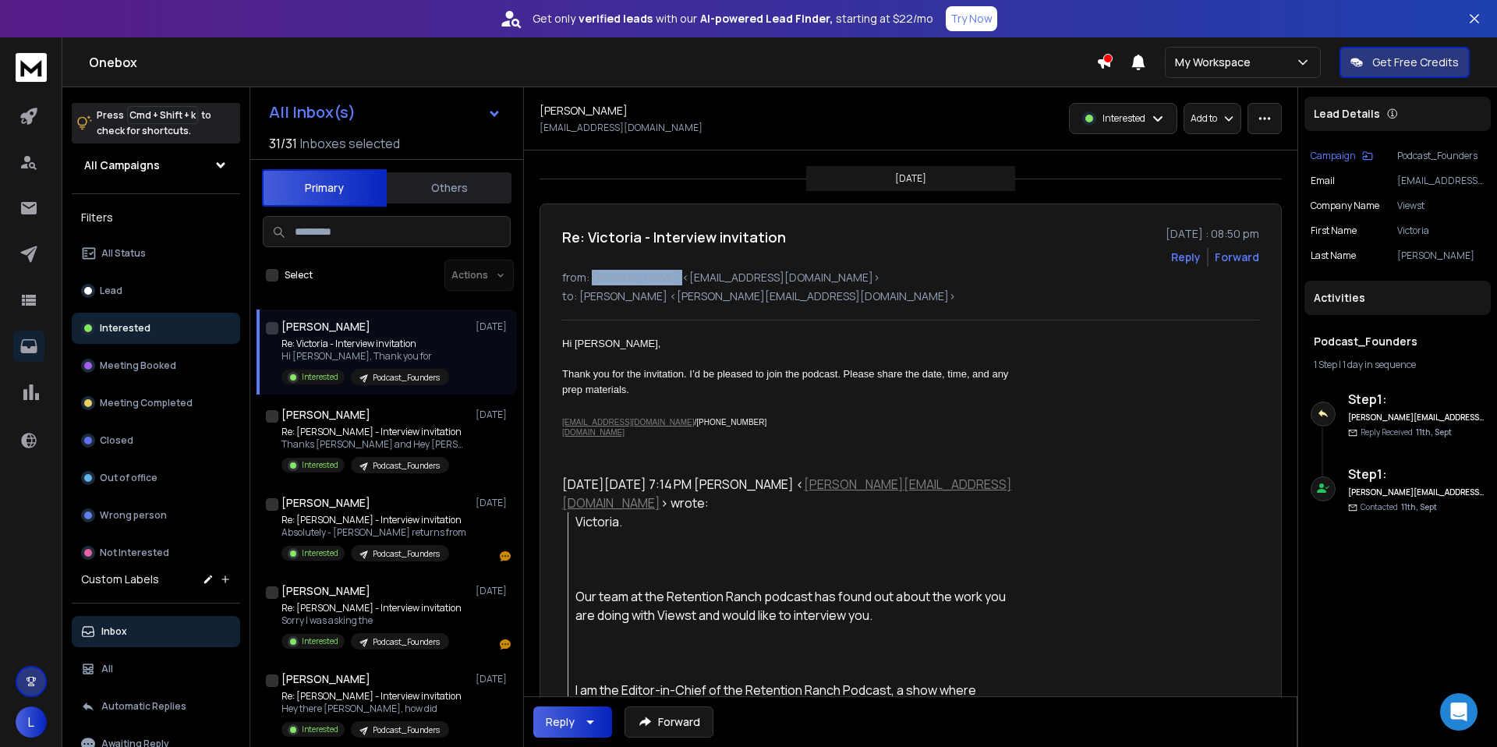
drag, startPoint x: 664, startPoint y: 278, endPoint x: 592, endPoint y: 278, distance: 71.8
click at [592, 278] on p "from: [PERSON_NAME] <[EMAIL_ADDRESS][DOMAIN_NAME]>" at bounding box center [910, 278] width 697 height 16
copy p "[PERSON_NAME]"
drag, startPoint x: 753, startPoint y: 275, endPoint x: 675, endPoint y: 279, distance: 78.1
click at [675, 279] on p "from: [PERSON_NAME] <[EMAIL_ADDRESS][DOMAIN_NAME]>" at bounding box center [910, 278] width 697 height 16
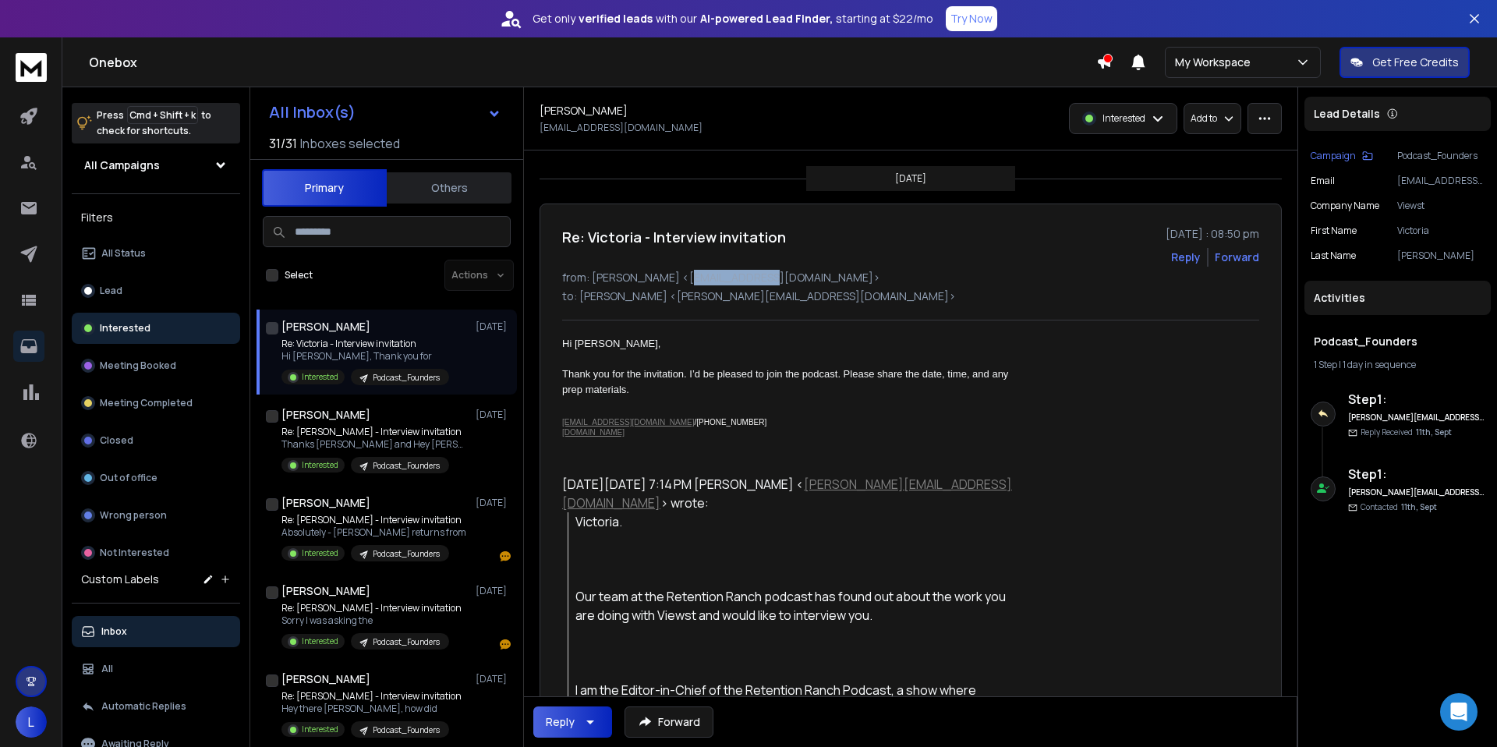
copy p "[EMAIL_ADDRESS][DOMAIN_NAME]"
click at [555, 729] on div "Reply" at bounding box center [560, 722] width 29 height 16
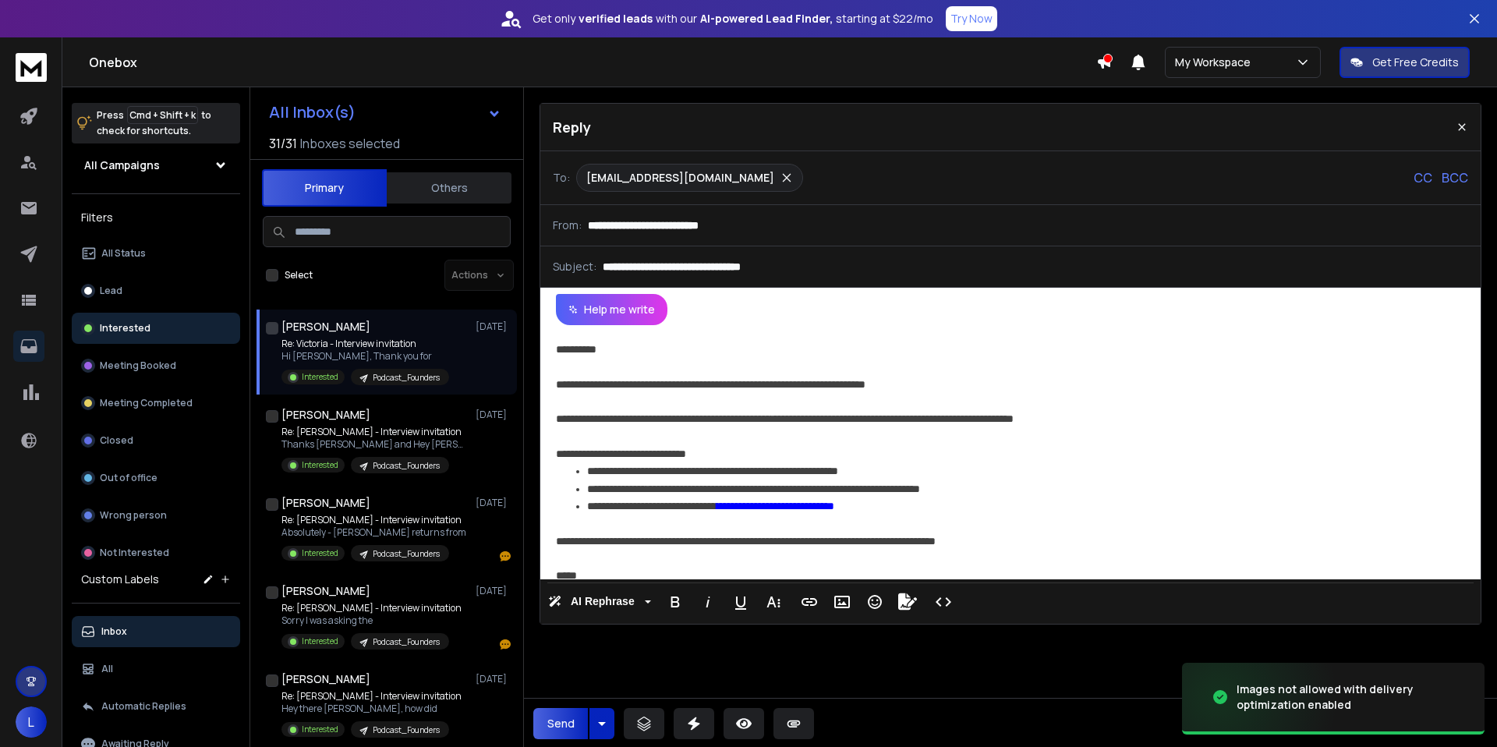
click at [597, 349] on span "*******" at bounding box center [583, 349] width 28 height 11
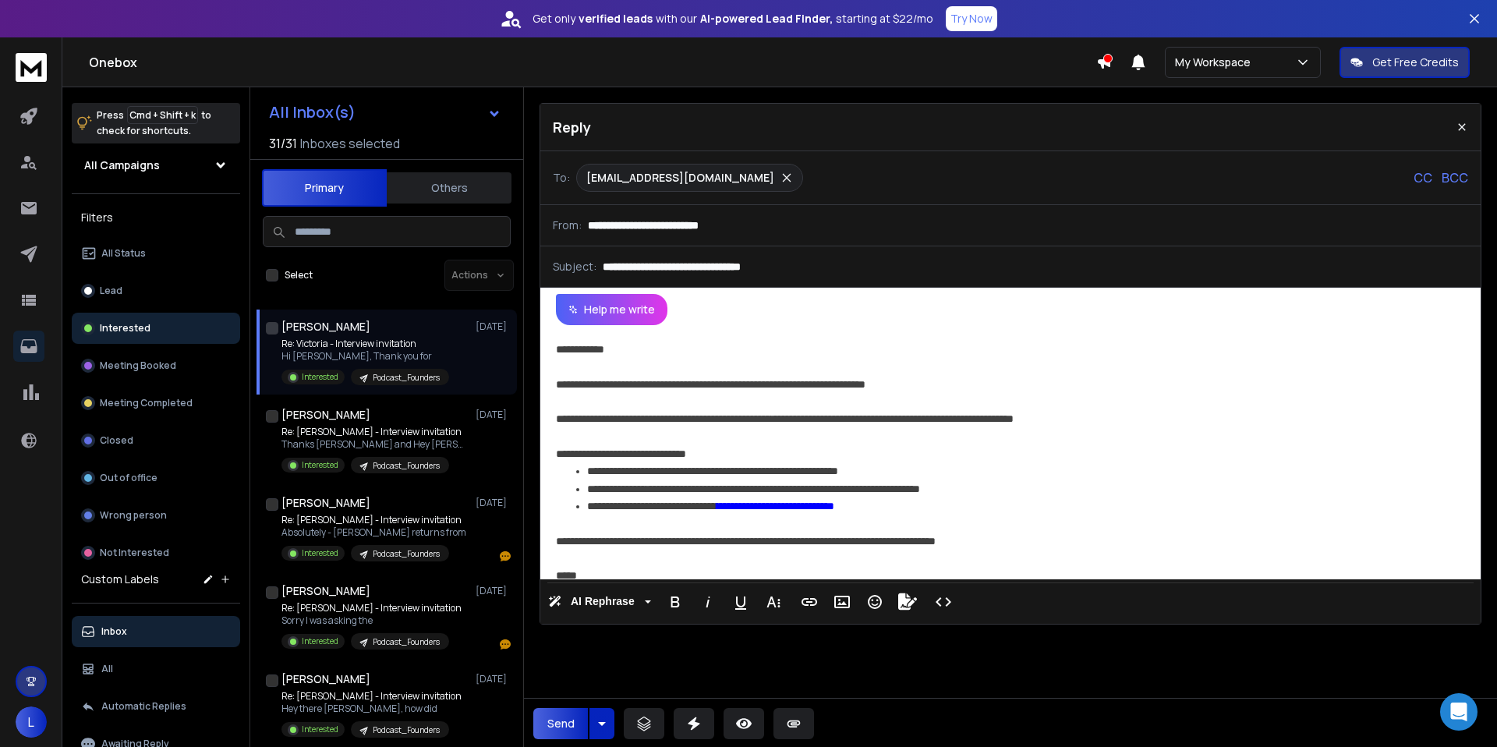
click at [856, 420] on p "**********" at bounding box center [1008, 418] width 905 height 17
drag, startPoint x: 1015, startPoint y: 421, endPoint x: 1165, endPoint y: 420, distance: 149.8
click at [1165, 420] on p "**********" at bounding box center [1008, 418] width 905 height 17
click at [810, 602] on icon "button" at bounding box center [810, 602] width 16 height 8
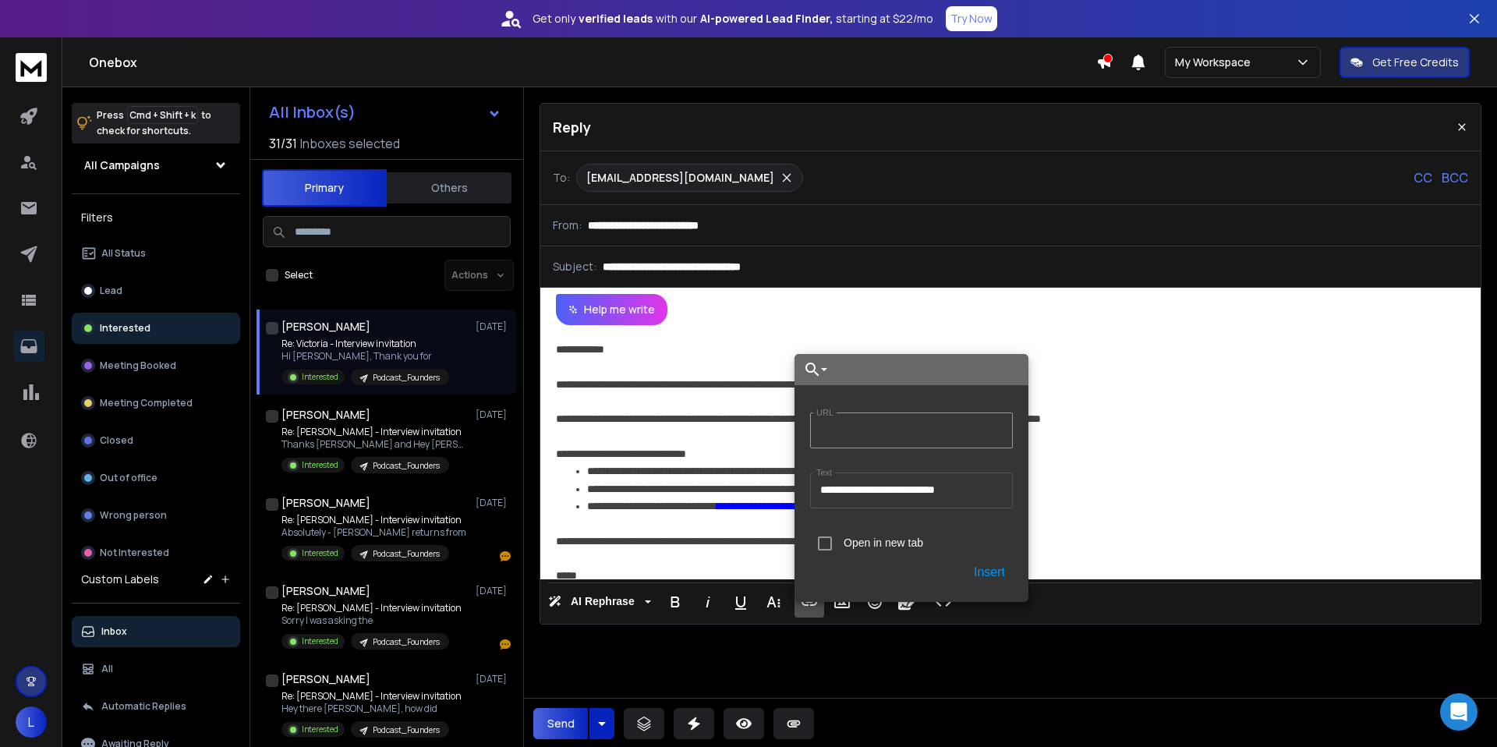
type input "**********"
click at [987, 564] on button "Insert" at bounding box center [989, 572] width 47 height 28
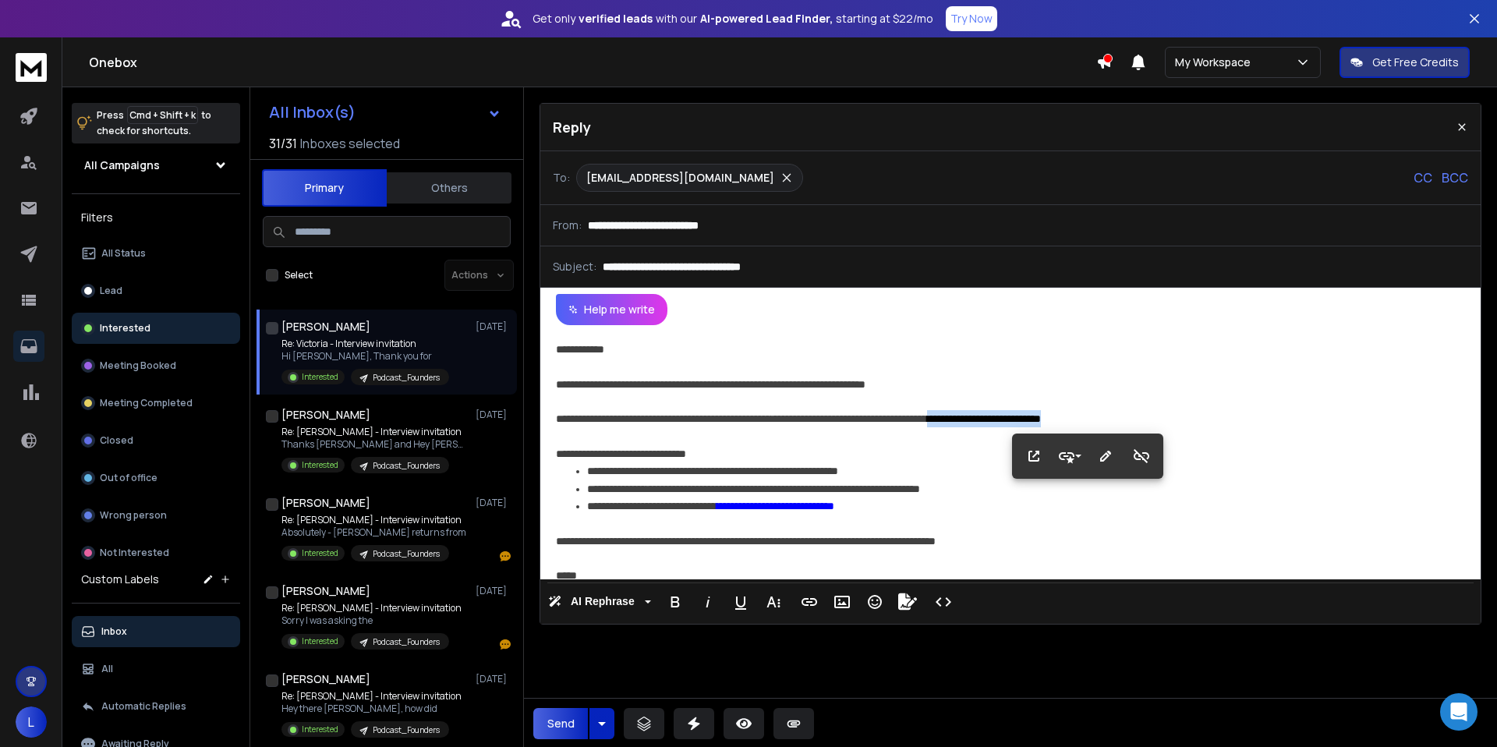
scroll to position [0, 0]
click at [1185, 524] on p at bounding box center [1010, 523] width 909 height 17
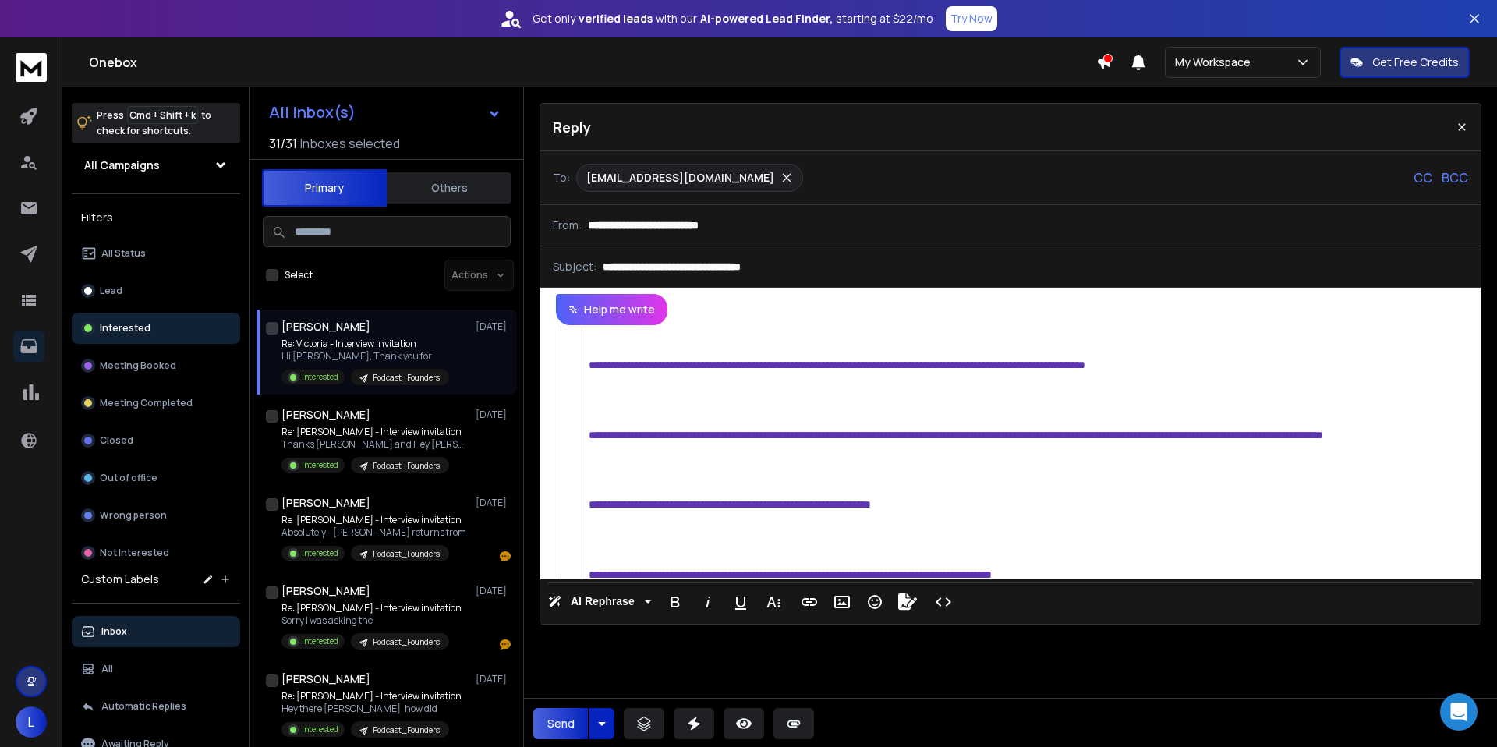
scroll to position [573, 0]
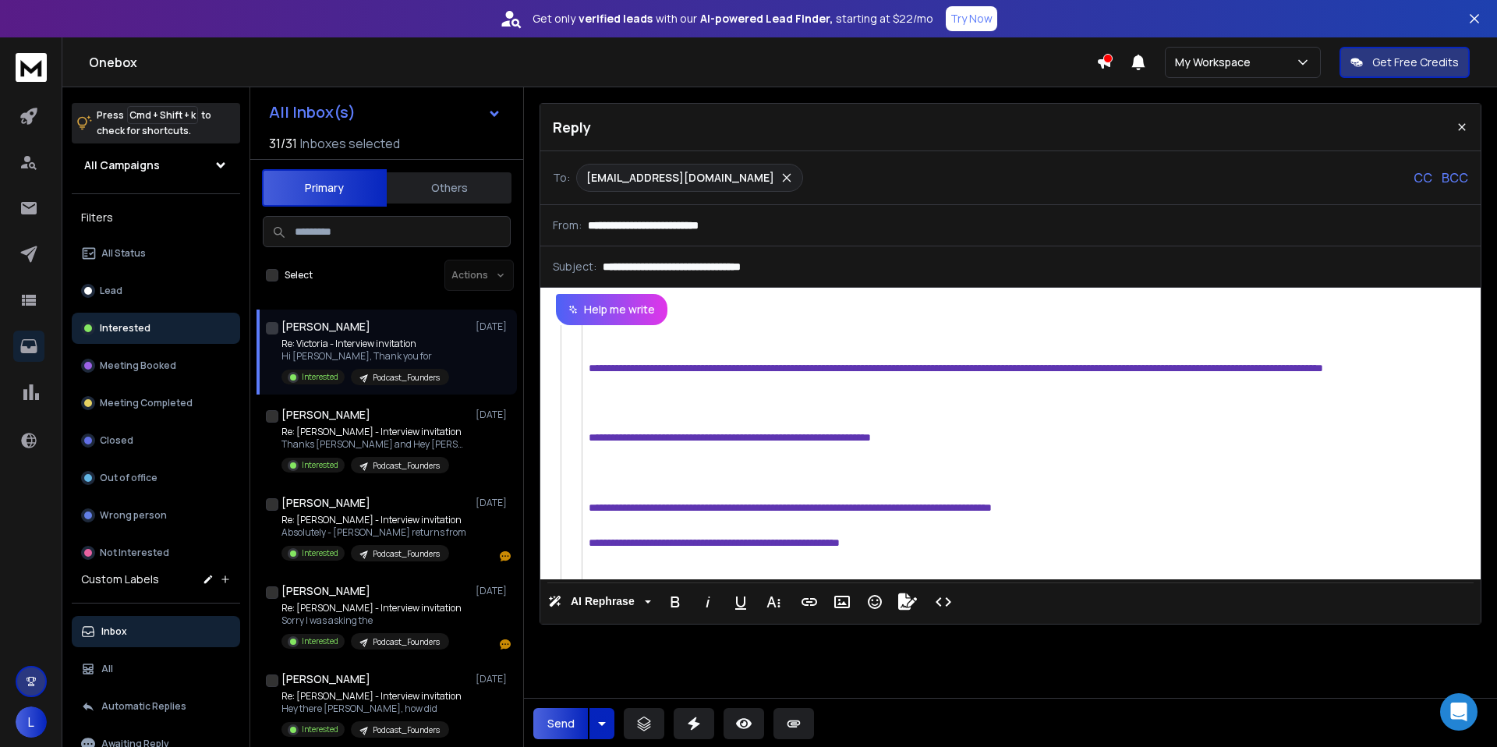
click at [567, 728] on button "Send" at bounding box center [560, 723] width 55 height 31
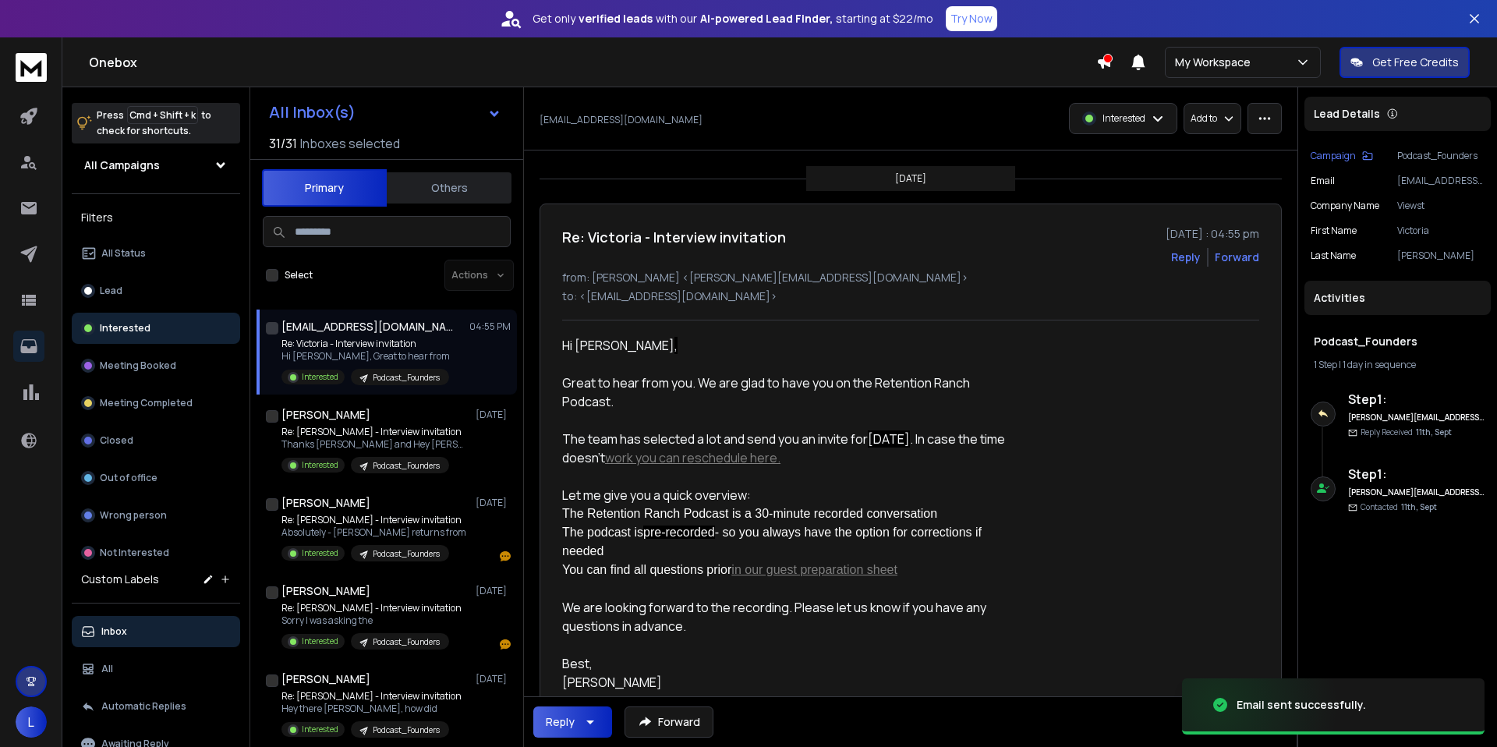
click at [276, 328] on button "button" at bounding box center [272, 328] width 12 height 12
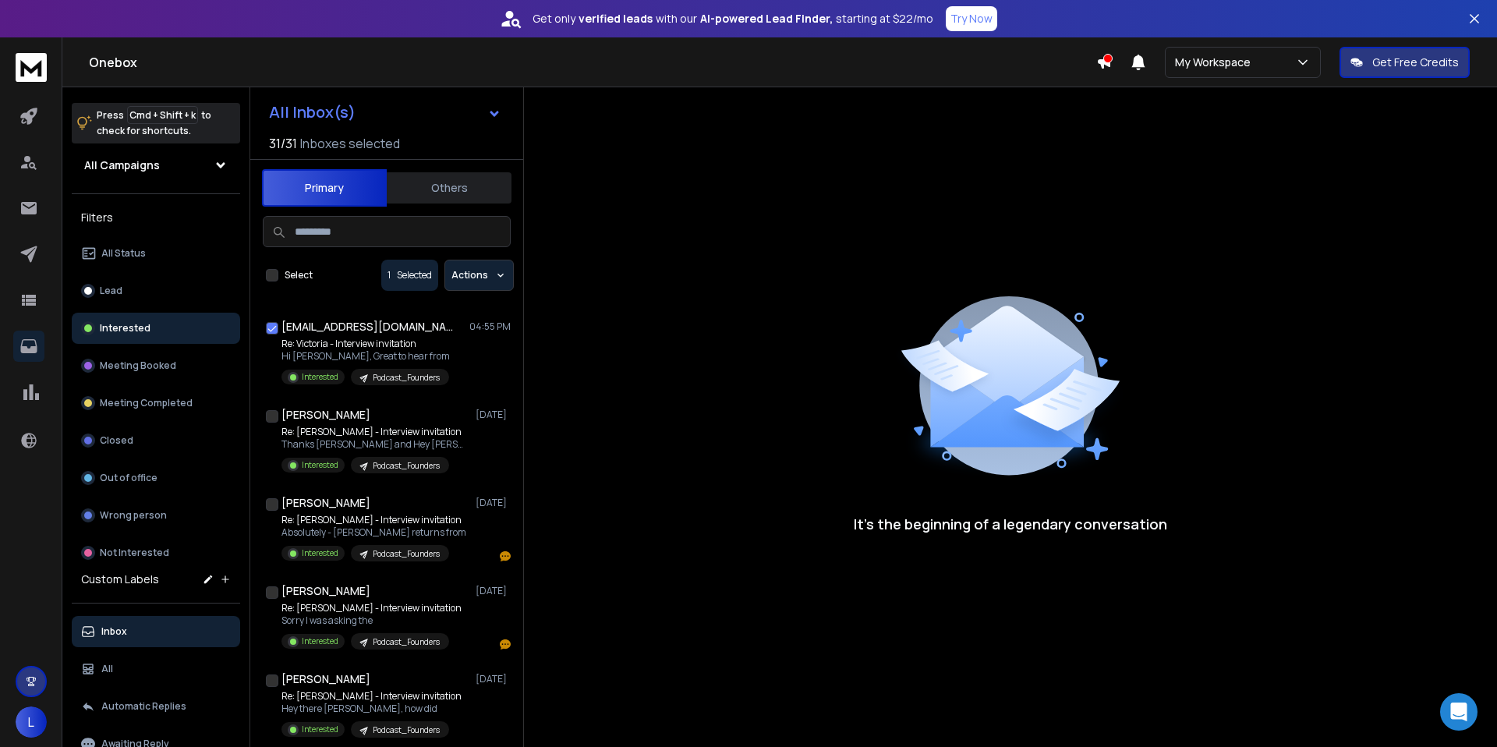
click at [491, 277] on button "Actions" at bounding box center [479, 275] width 69 height 31
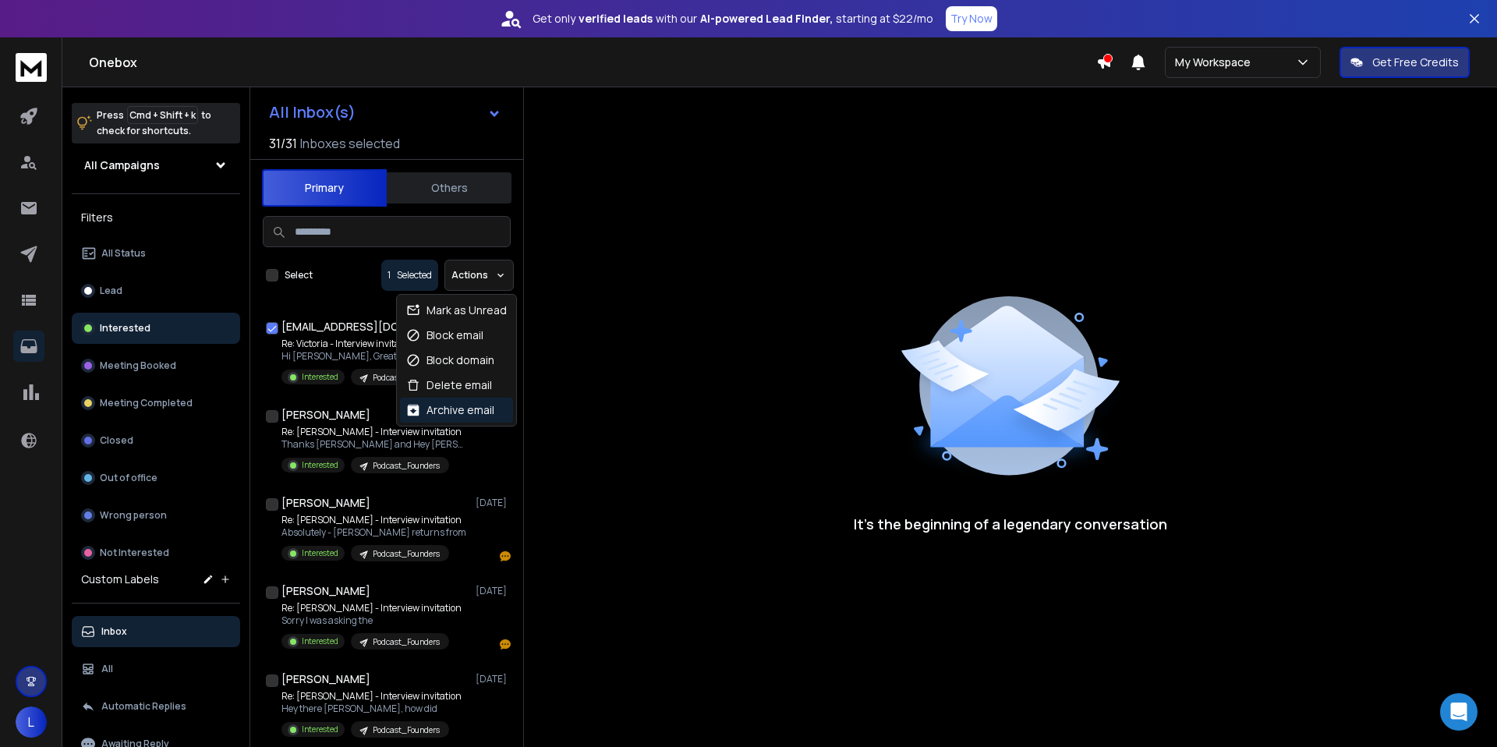
click at [461, 410] on div "Archive email" at bounding box center [450, 410] width 88 height 16
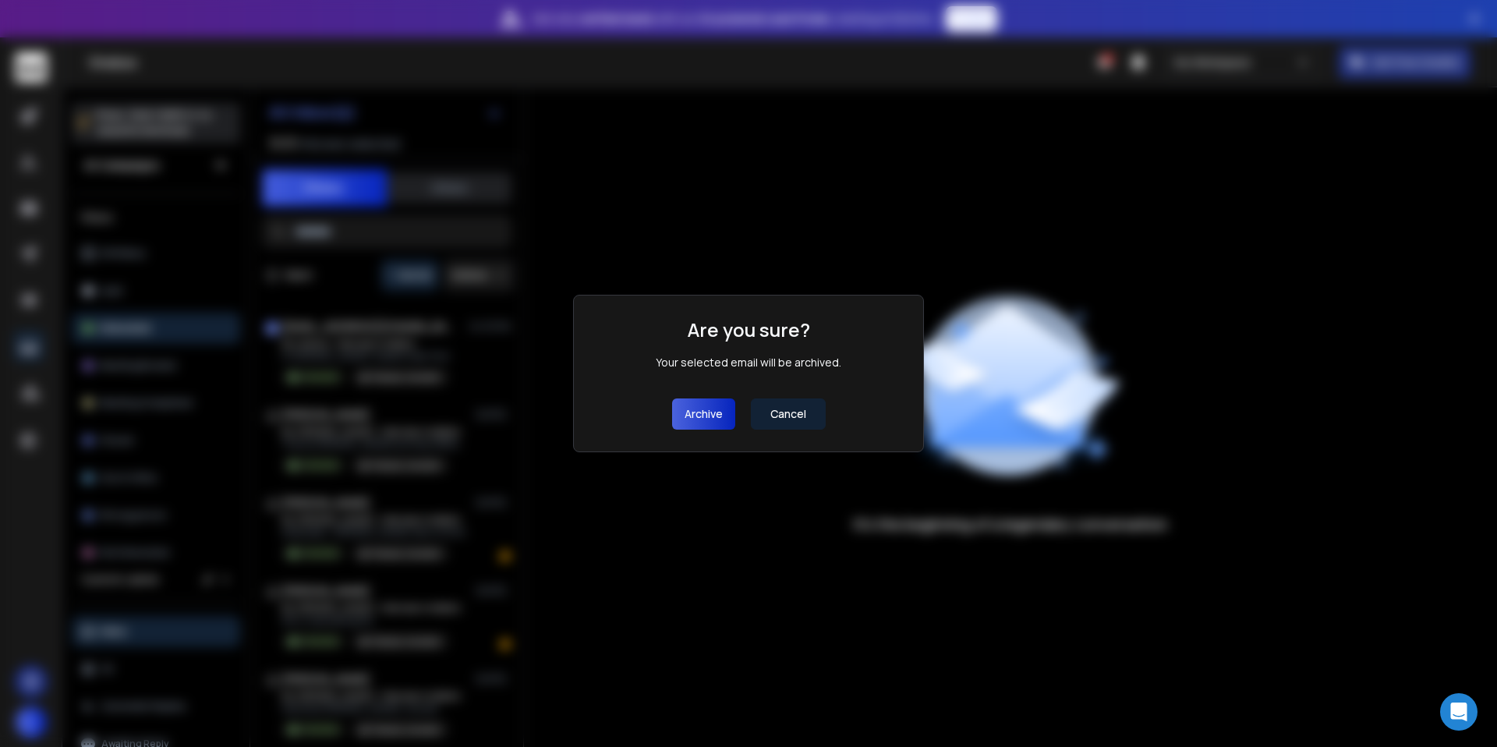
click at [682, 412] on button "archive" at bounding box center [703, 414] width 63 height 31
